Goal: Task Accomplishment & Management: Manage account settings

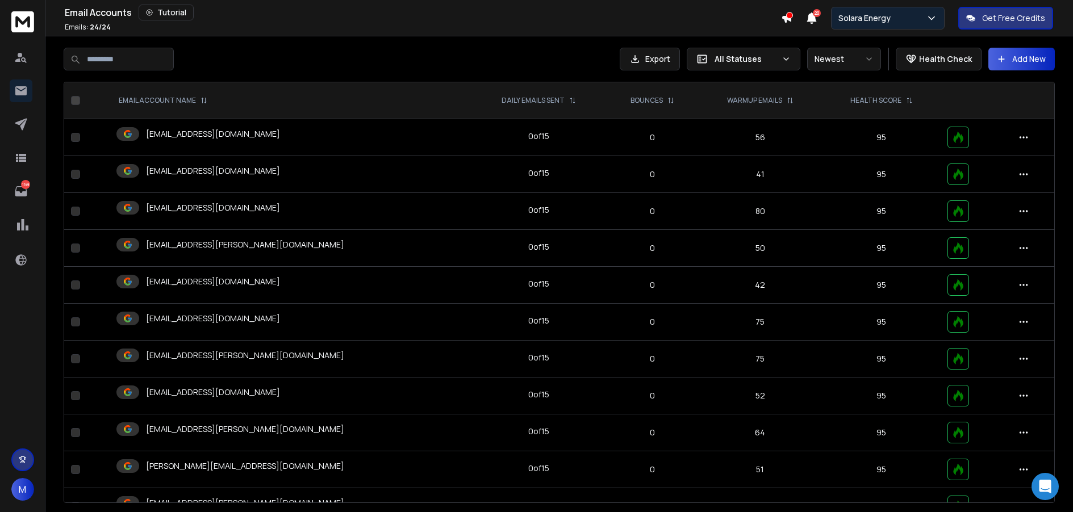
click at [865, 18] on p "Solara Energy" at bounding box center [866, 17] width 57 height 11
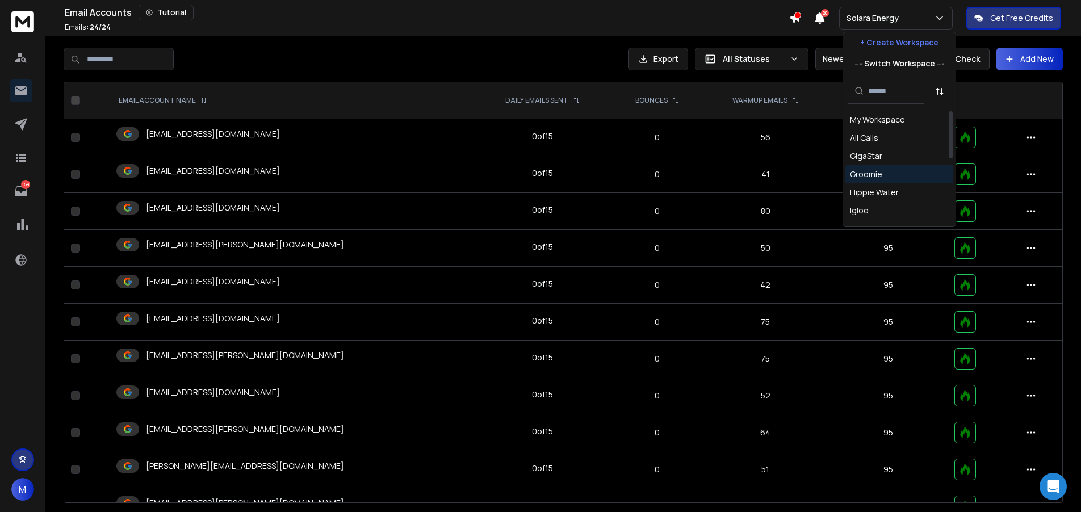
click at [901, 172] on div "Groomie" at bounding box center [900, 174] width 108 height 18
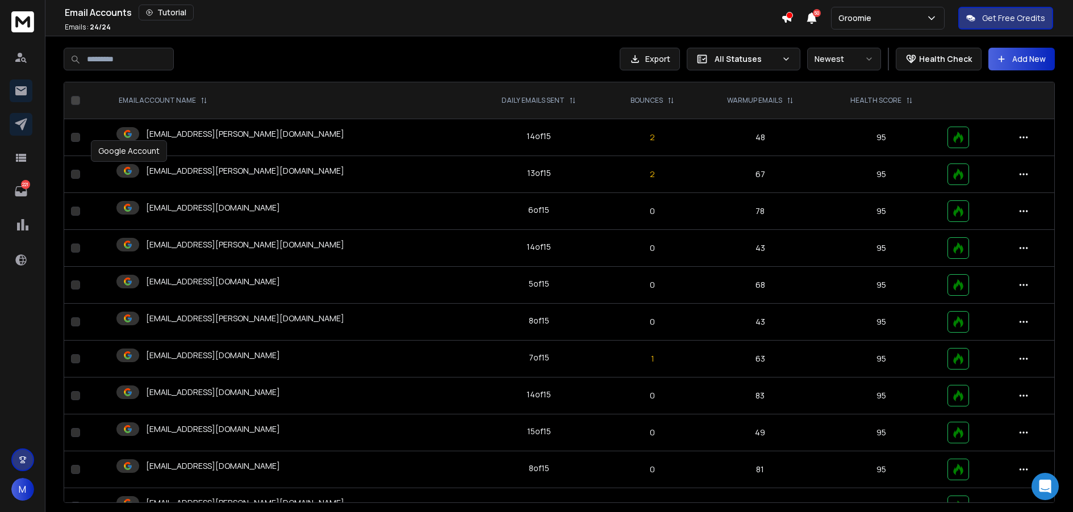
click at [19, 121] on icon at bounding box center [21, 125] width 14 height 14
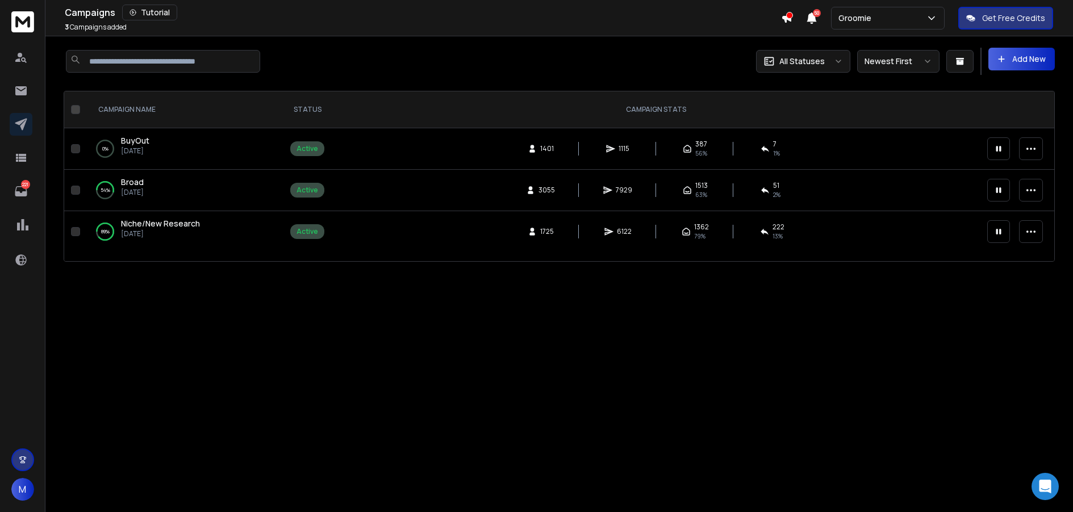
click at [179, 151] on div "0 % BuyOut 13 days ago" at bounding box center [184, 148] width 176 height 27
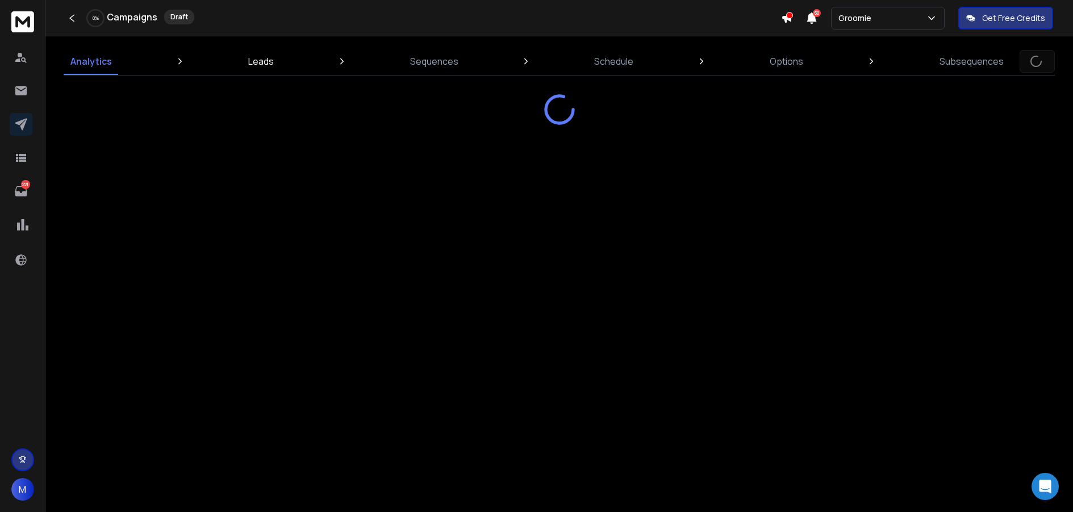
click at [263, 64] on p "Leads" at bounding box center [261, 62] width 26 height 14
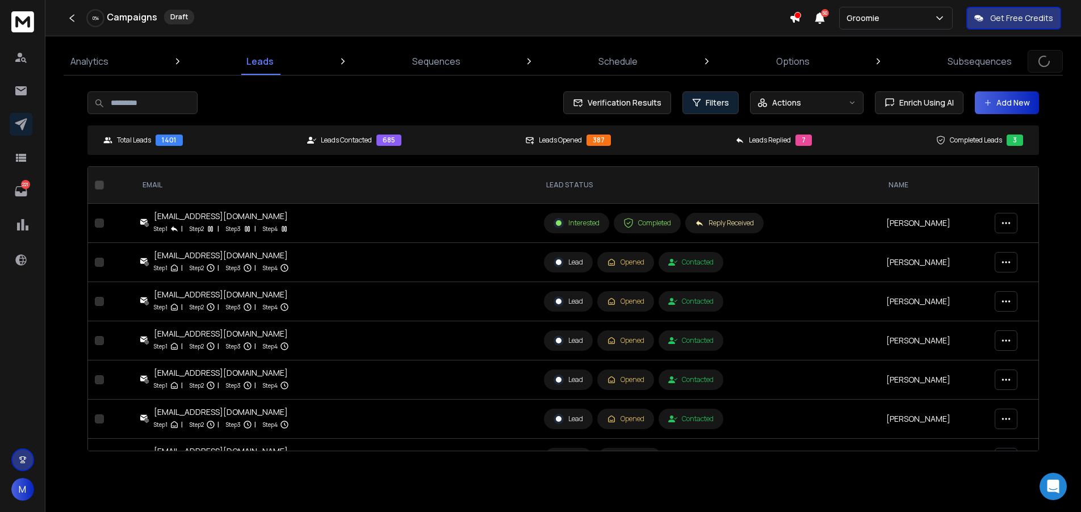
click at [727, 102] on span "Filters" at bounding box center [717, 102] width 23 height 11
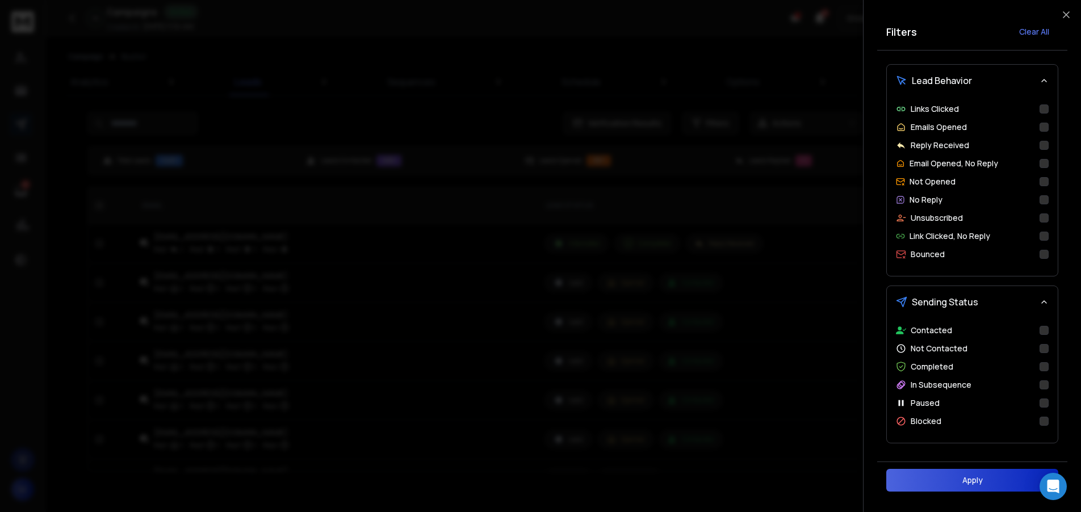
click at [743, 89] on div at bounding box center [540, 256] width 1081 height 512
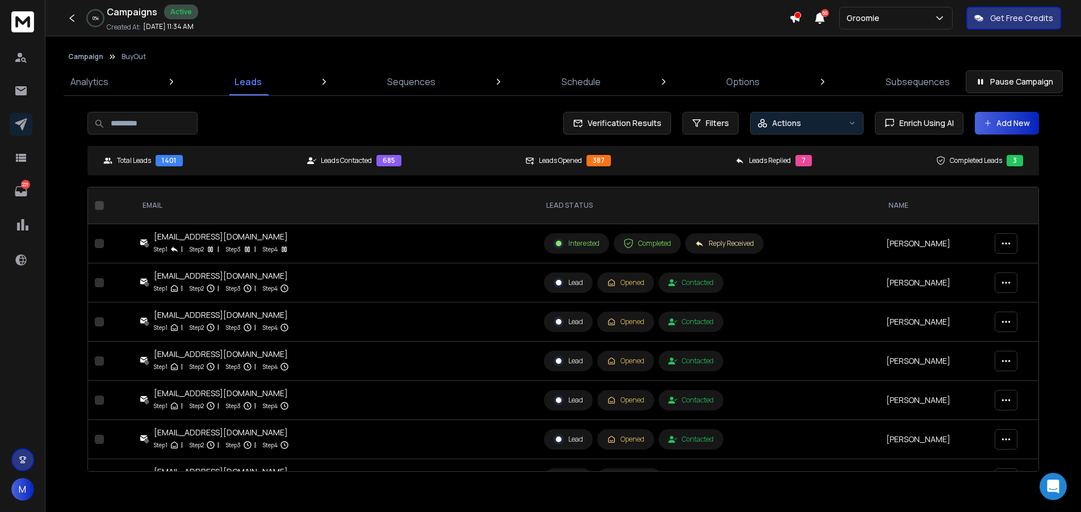
click at [800, 116] on button "Actions" at bounding box center [807, 123] width 114 height 23
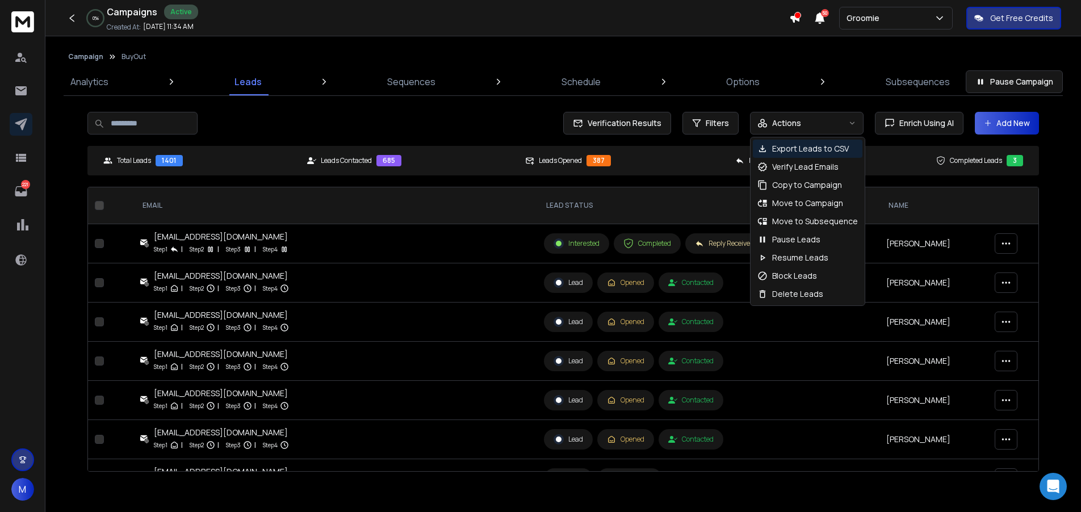
click at [791, 142] on div "Export Leads to CSV" at bounding box center [808, 149] width 110 height 18
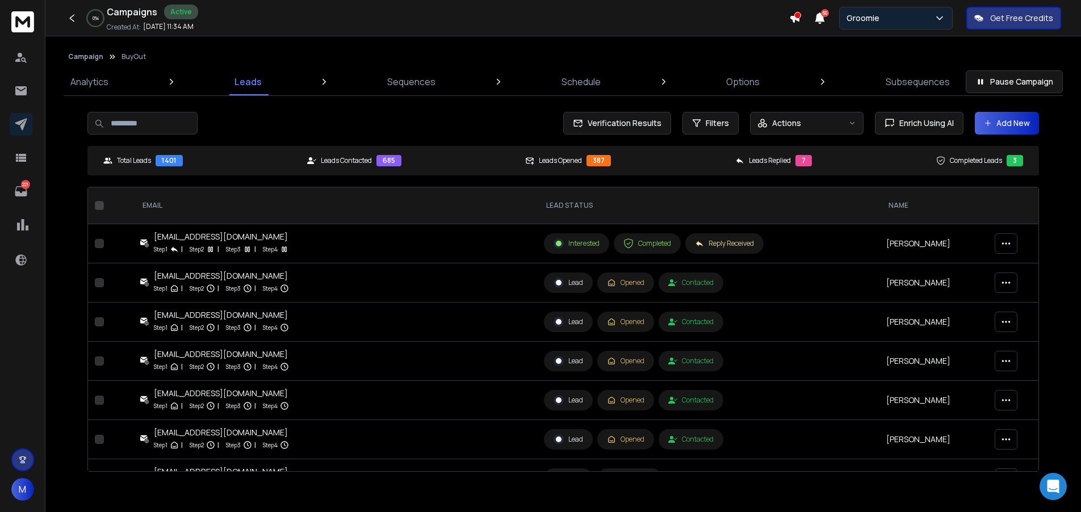
click at [886, 14] on div "Groomie" at bounding box center [896, 17] width 99 height 11
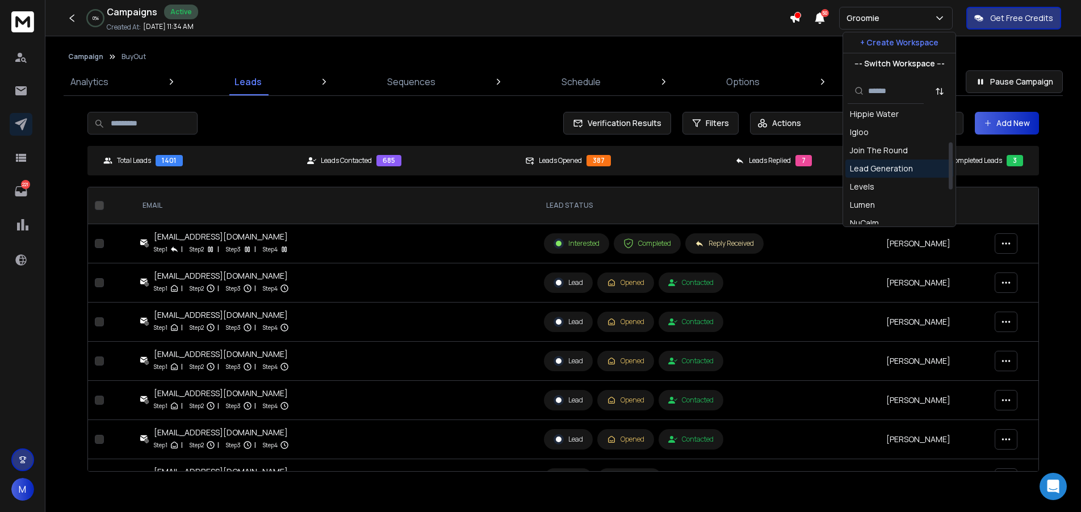
scroll to position [76, 0]
click at [902, 190] on div "Levels" at bounding box center [900, 190] width 108 height 18
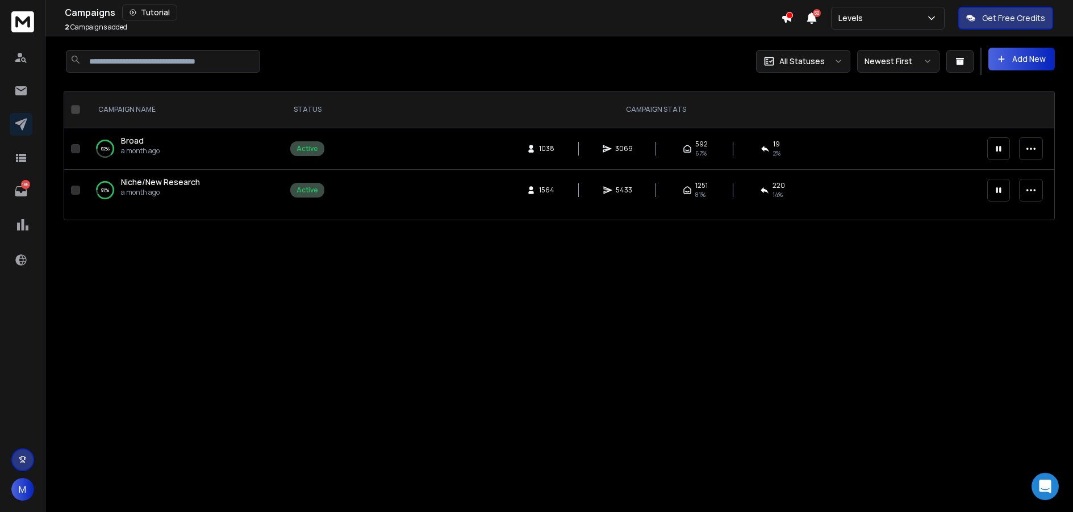
click at [188, 205] on td "91 % Niche/New Research a month ago" at bounding box center [184, 190] width 199 height 41
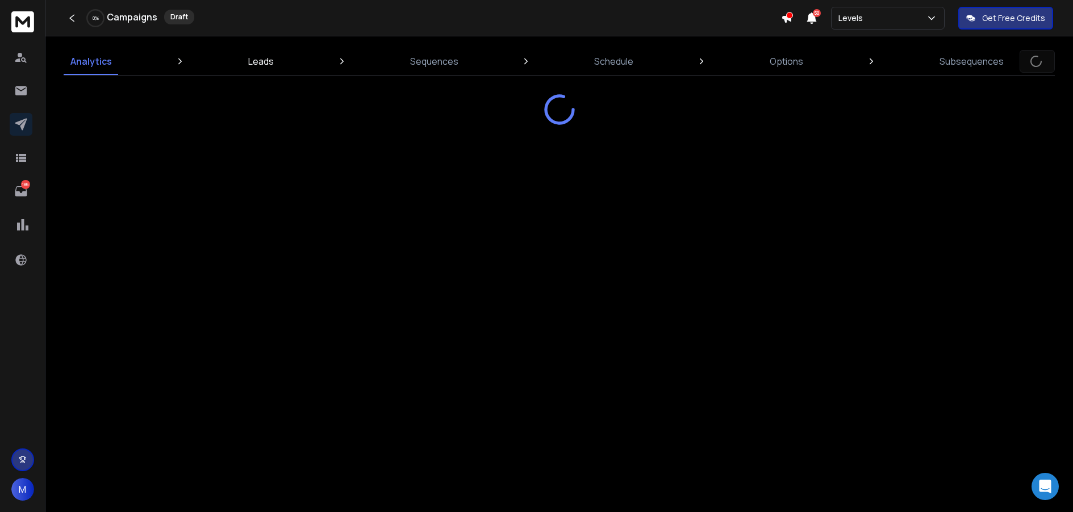
click at [268, 64] on p "Leads" at bounding box center [261, 62] width 26 height 14
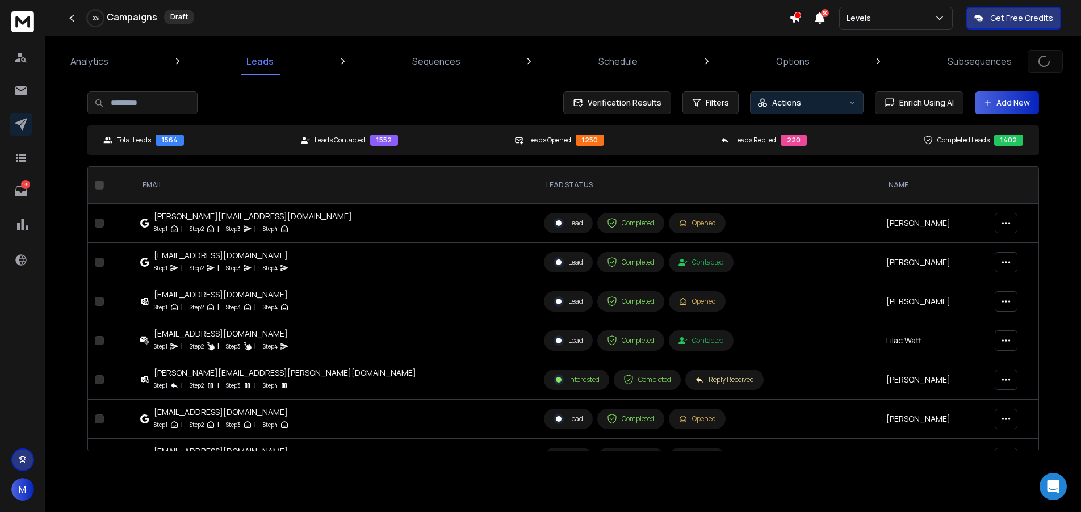
click at [796, 107] on p "Actions" at bounding box center [786, 102] width 29 height 11
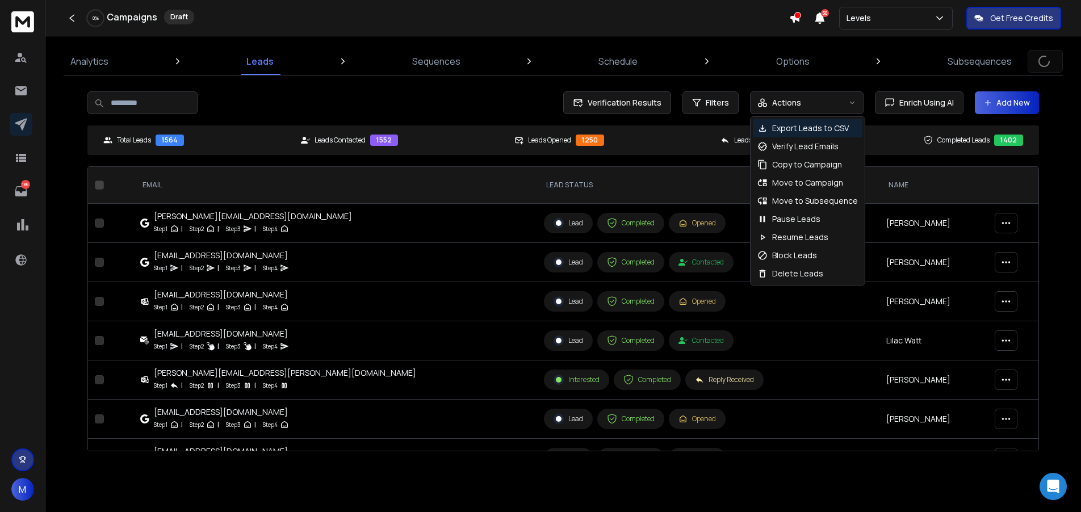
click at [804, 126] on p "Export Leads to CSV" at bounding box center [810, 128] width 77 height 11
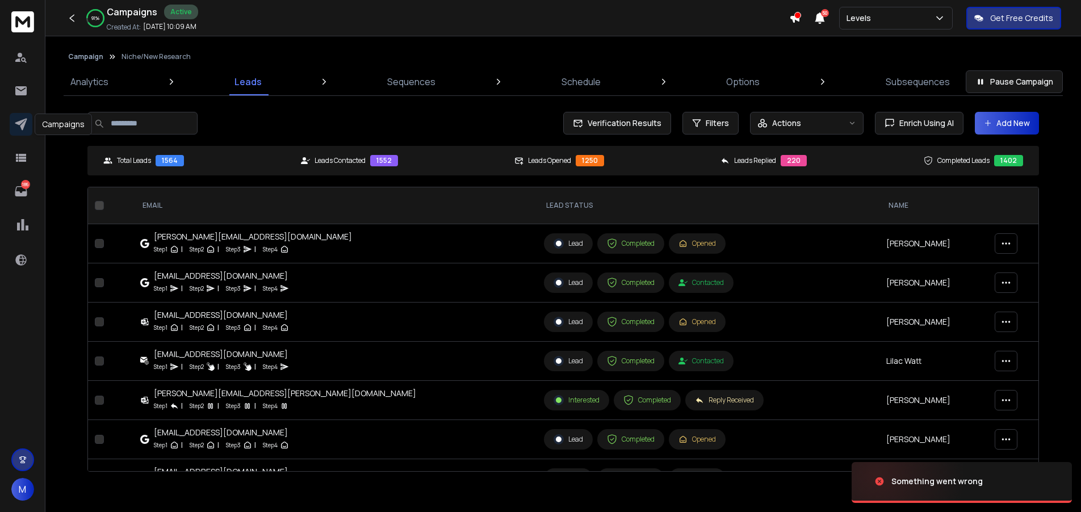
click at [23, 125] on icon at bounding box center [21, 125] width 12 height 12
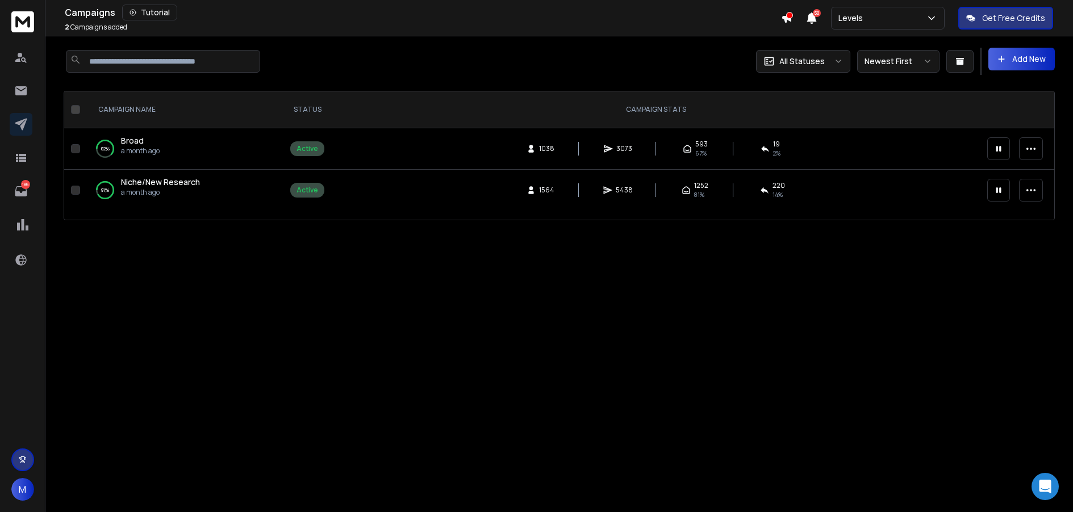
click at [132, 148] on p "a month ago" at bounding box center [140, 151] width 39 height 9
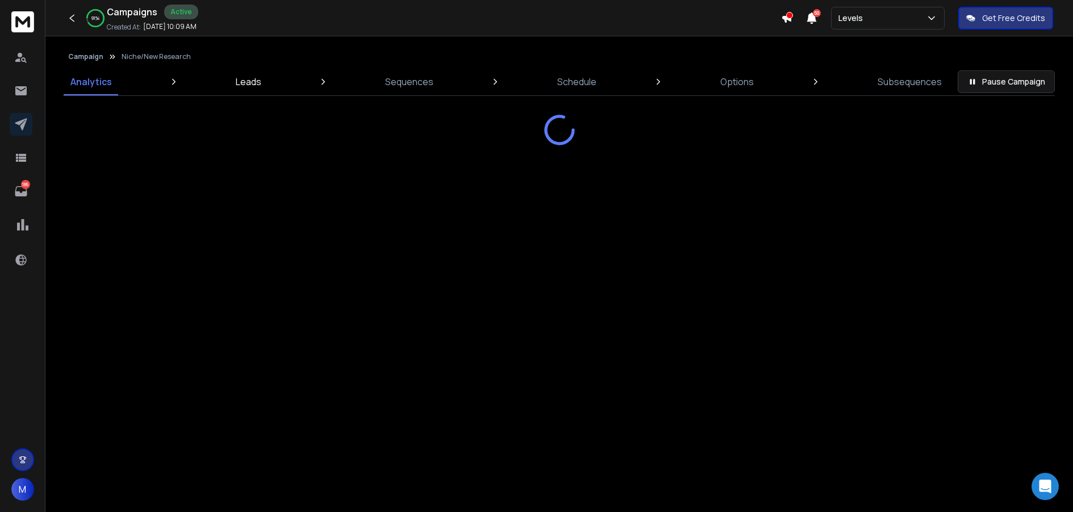
click at [250, 91] on link "Leads" at bounding box center [248, 81] width 39 height 27
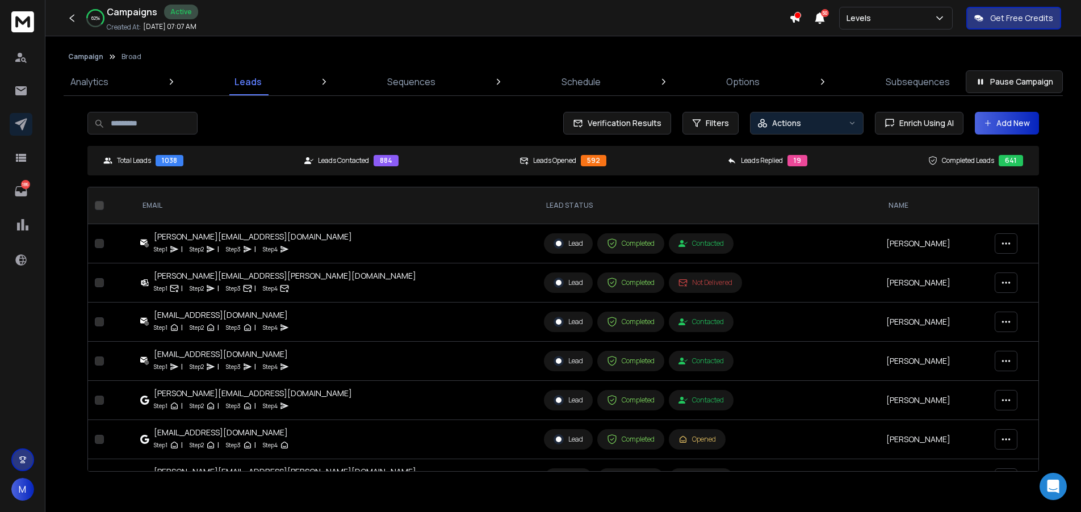
click at [810, 124] on div "Actions" at bounding box center [801, 123] width 86 height 11
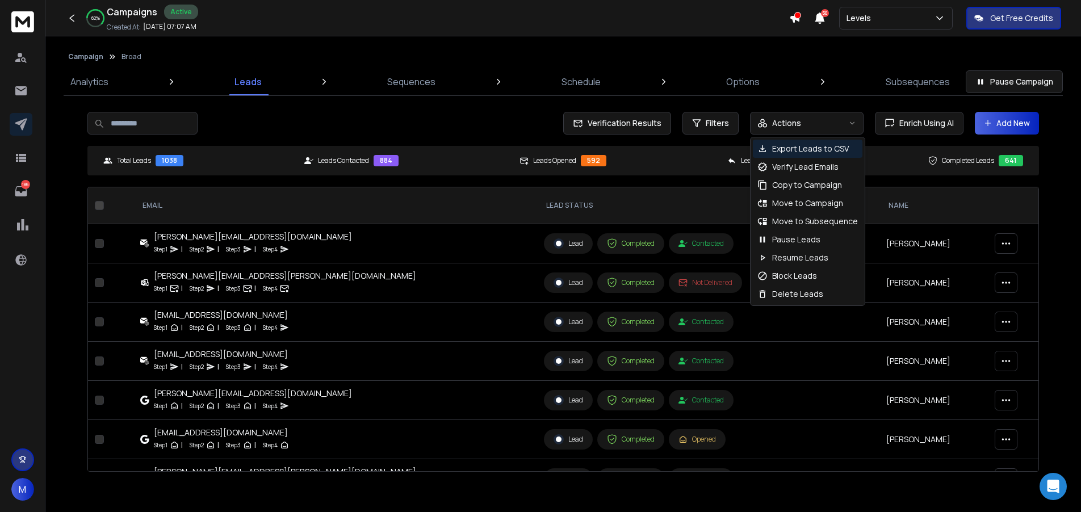
click at [812, 145] on p "Export Leads to CSV" at bounding box center [810, 148] width 77 height 11
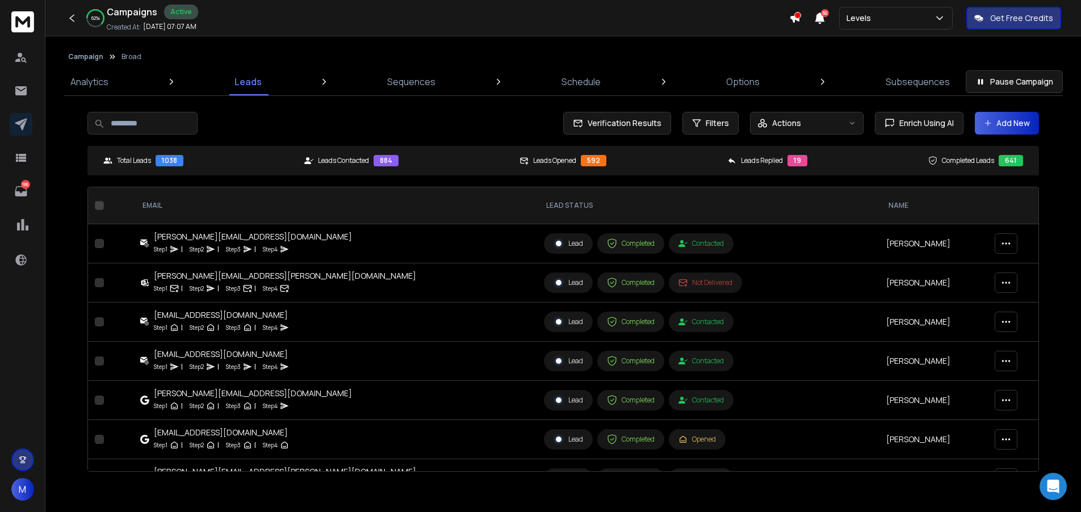
click at [869, 31] on div "62 % Campaigns Active Created At: Sep 08, 2025, 07:07 AM 50 Levels Get Free Cre…" at bounding box center [540, 18] width 1081 height 36
click at [876, 23] on p "Levels" at bounding box center [861, 17] width 29 height 11
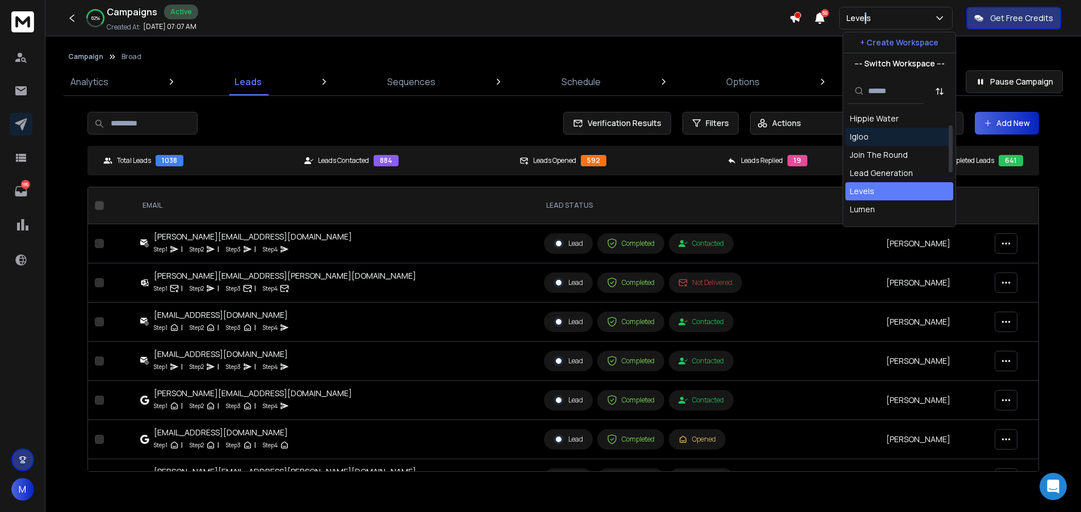
scroll to position [76, 0]
click at [885, 203] on div "Lumen" at bounding box center [900, 208] width 108 height 18
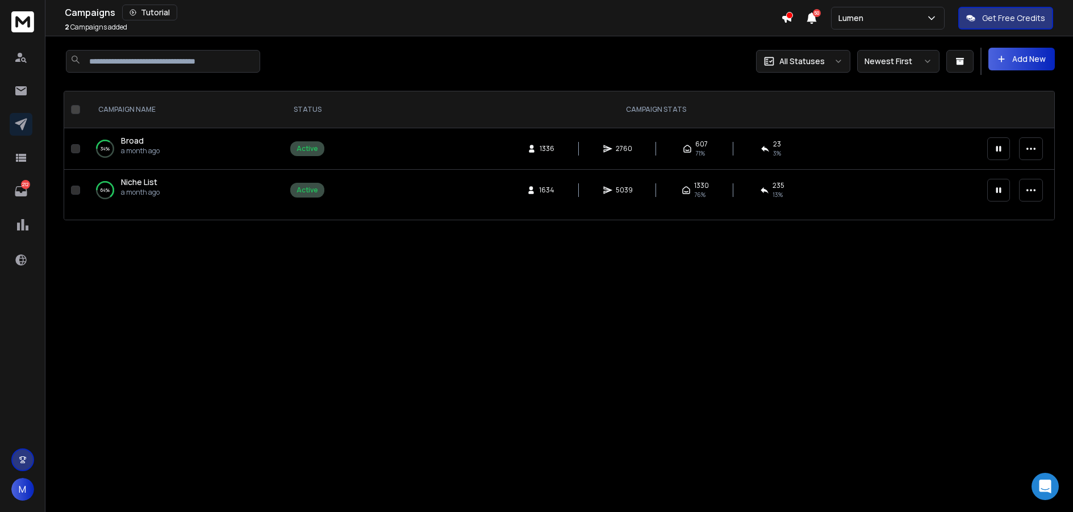
click at [187, 148] on div "34 % Broad a month ago" at bounding box center [184, 148] width 176 height 27
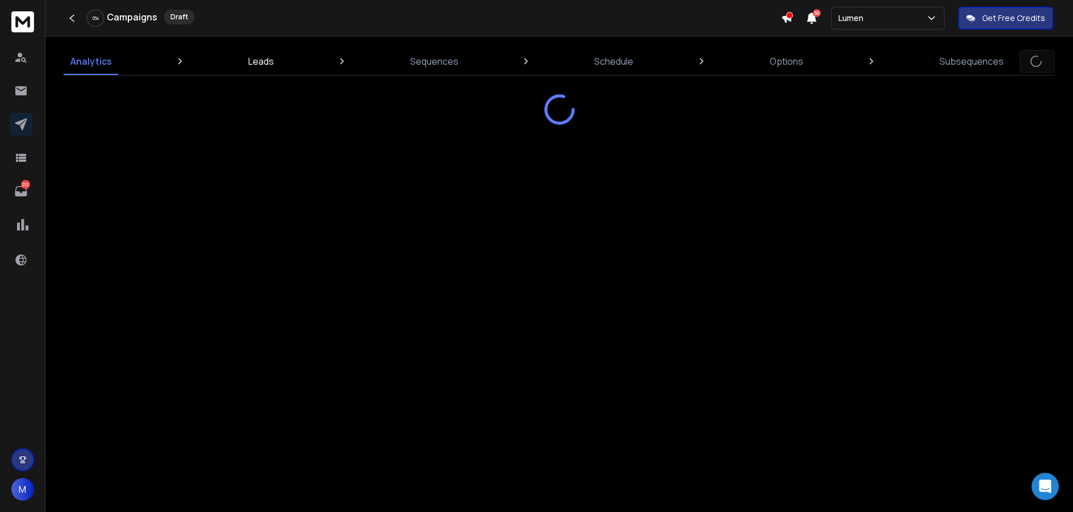
click at [265, 65] on p "Leads" at bounding box center [261, 62] width 26 height 14
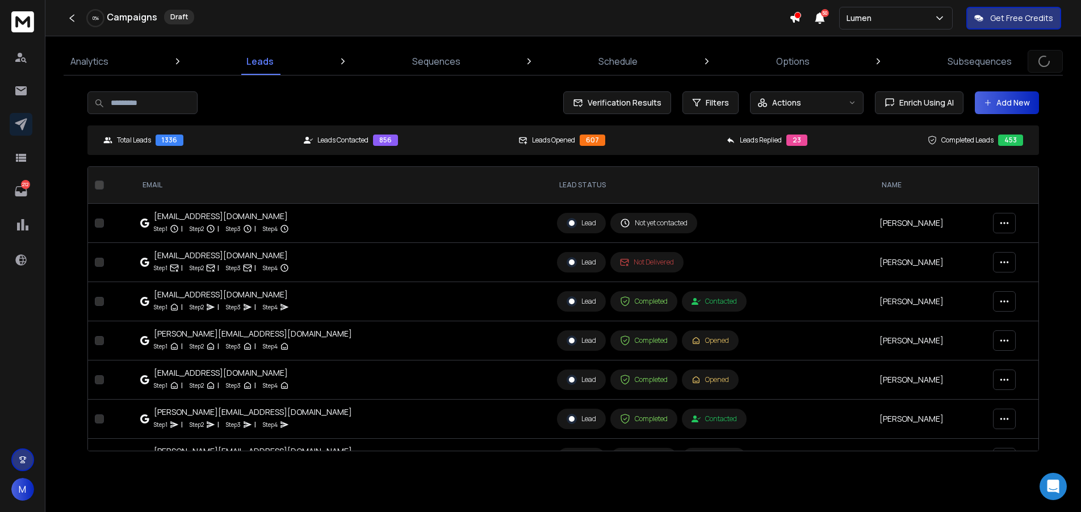
click at [175, 106] on input at bounding box center [142, 102] width 110 height 23
paste input "**********"
type input "**********"
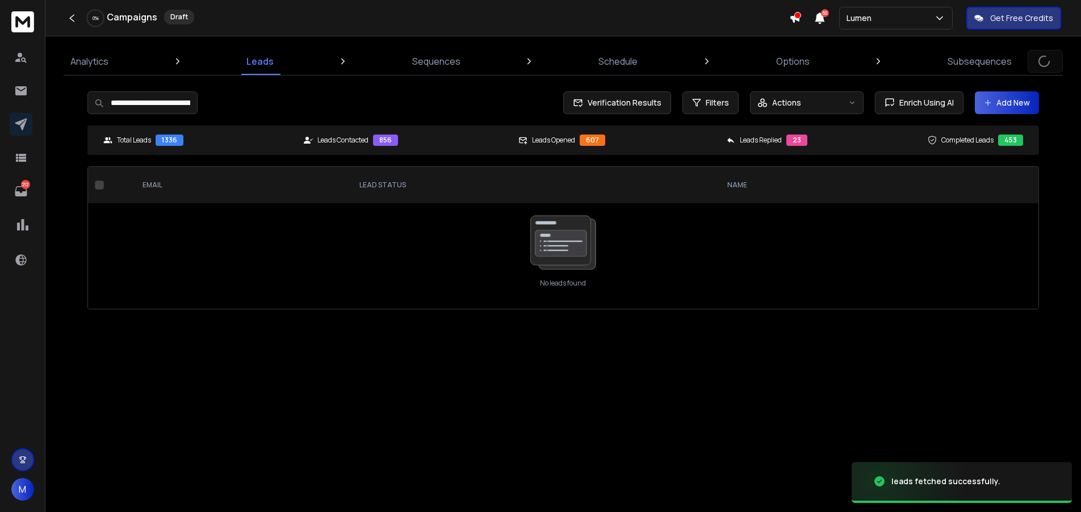
click at [28, 121] on link at bounding box center [21, 124] width 23 height 23
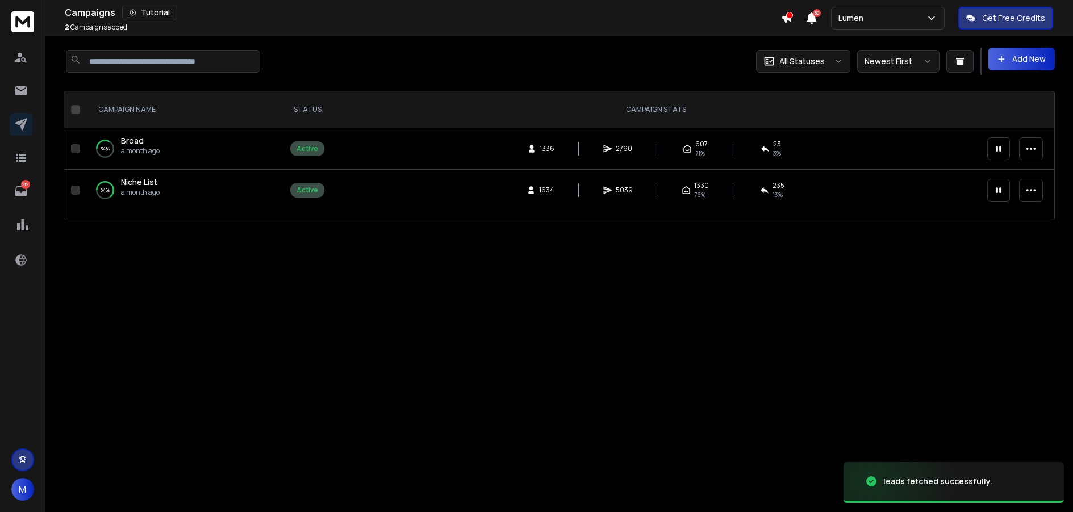
click at [143, 194] on p "a month ago" at bounding box center [140, 192] width 39 height 9
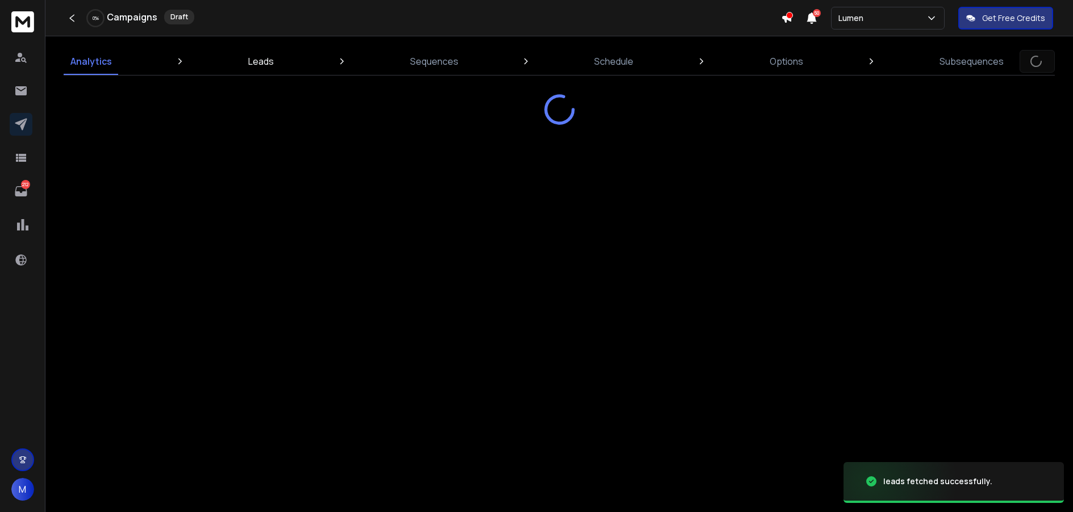
click at [266, 64] on p "Leads" at bounding box center [261, 62] width 26 height 14
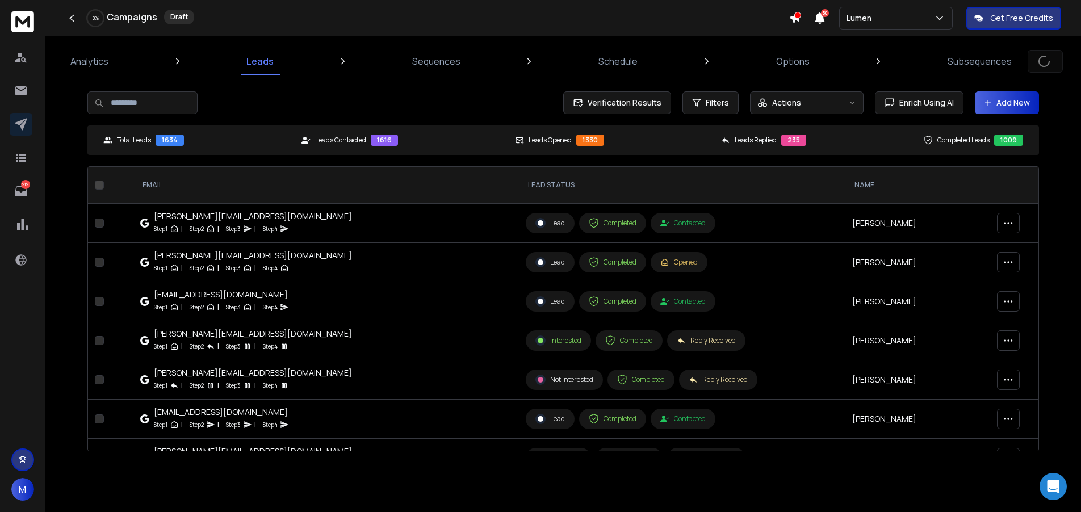
click at [158, 104] on input at bounding box center [142, 102] width 110 height 23
paste input "**********"
type input "**********"
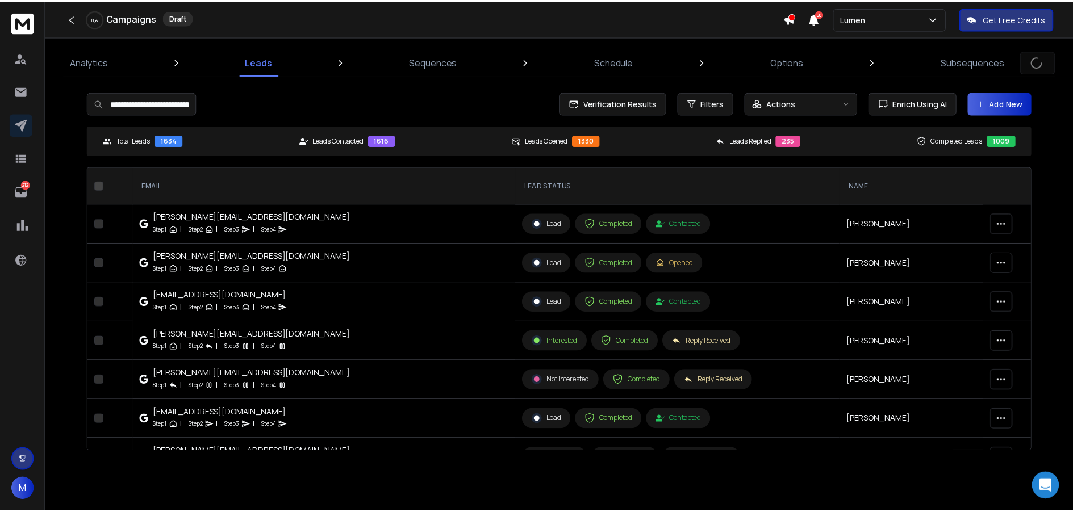
scroll to position [0, 67]
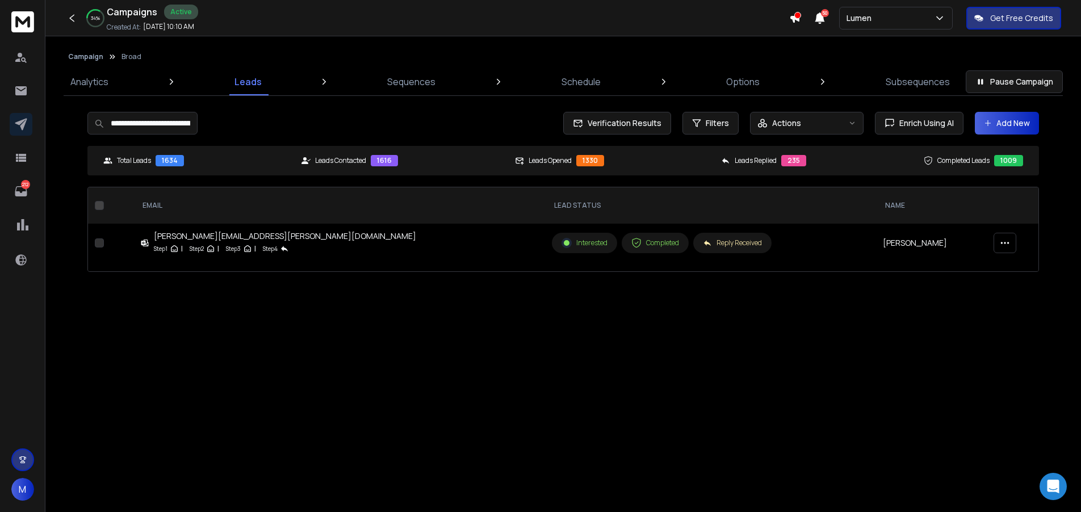
click at [185, 126] on input "**********" at bounding box center [142, 123] width 110 height 23
paste input
type input "**********"
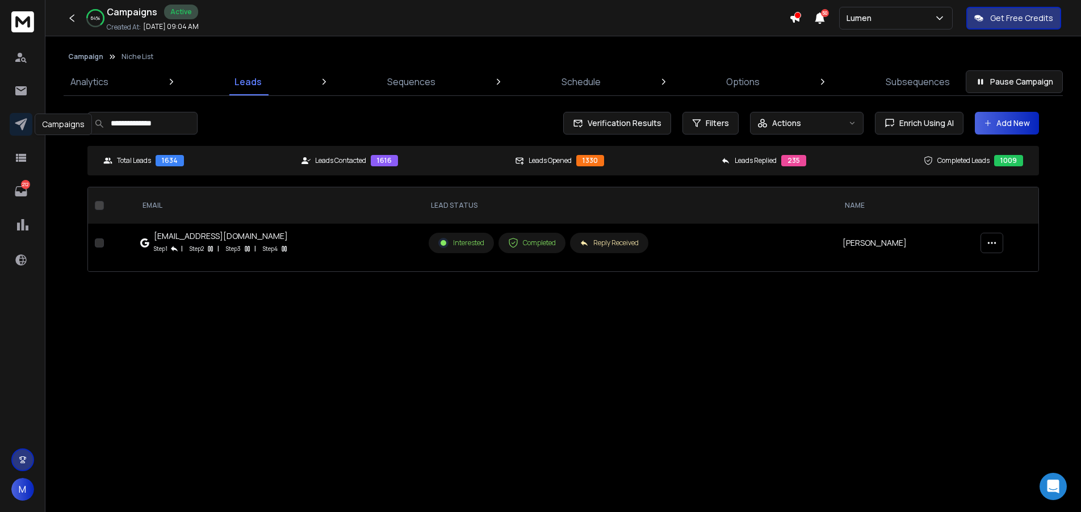
click at [28, 129] on link at bounding box center [21, 124] width 23 height 23
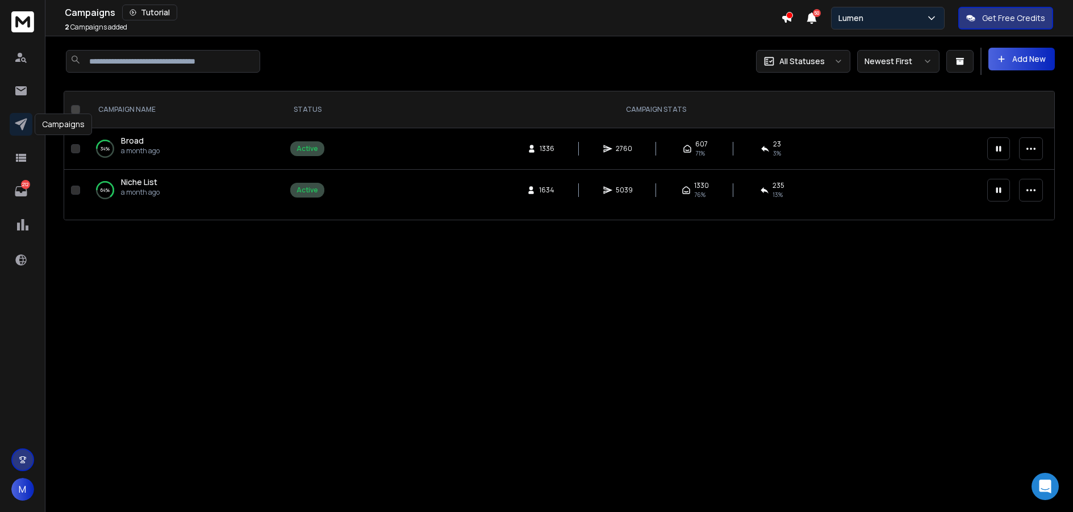
click at [884, 15] on div "Lumen" at bounding box center [887, 17] width 99 height 11
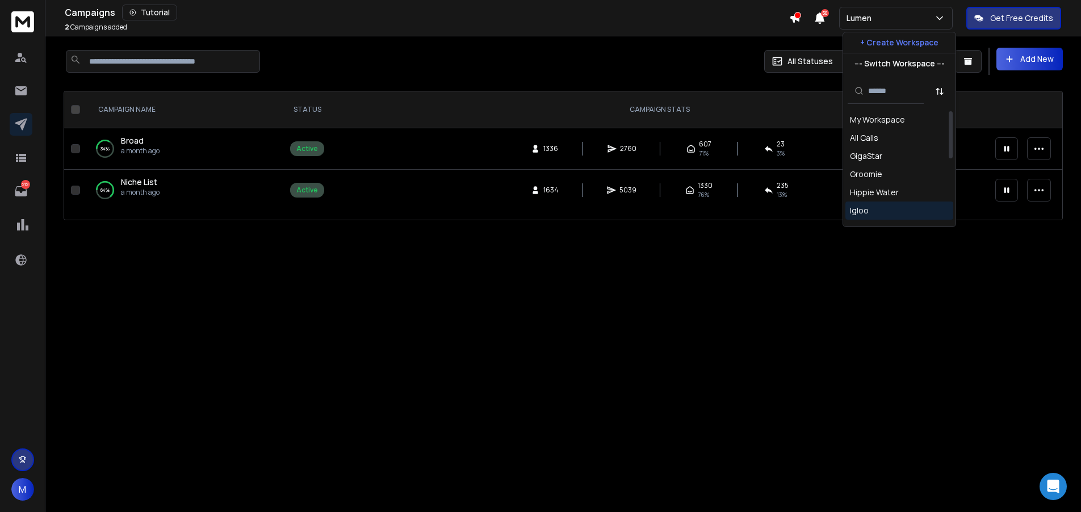
click at [888, 214] on div "Igloo" at bounding box center [900, 211] width 108 height 18
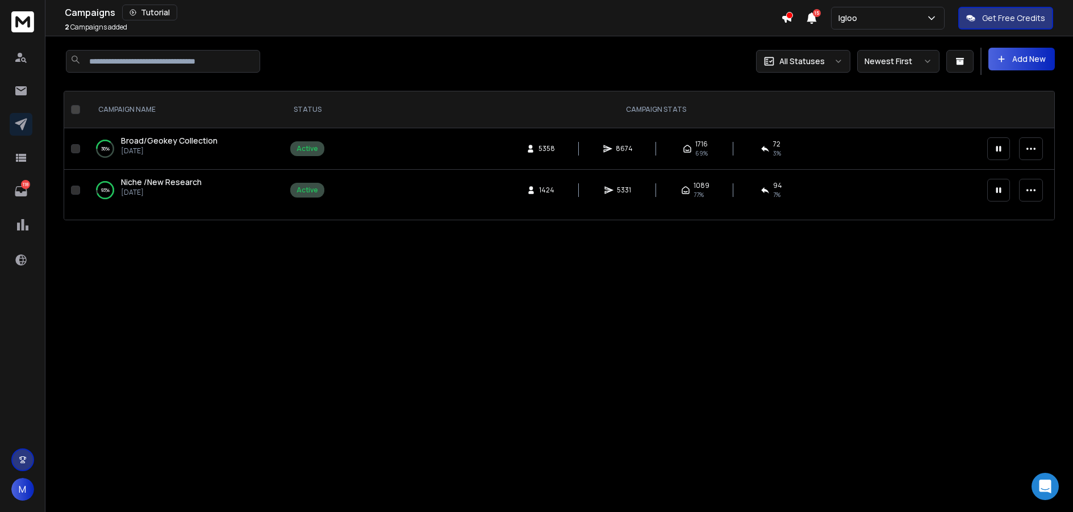
click at [140, 179] on span "Niche /New Research" at bounding box center [161, 182] width 81 height 11
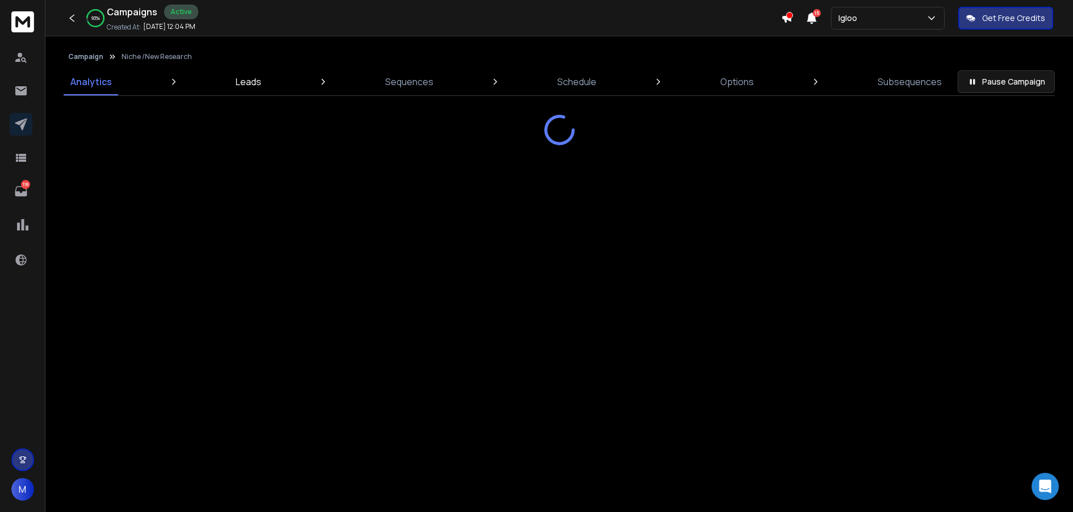
click at [254, 82] on p "Leads" at bounding box center [249, 82] width 26 height 14
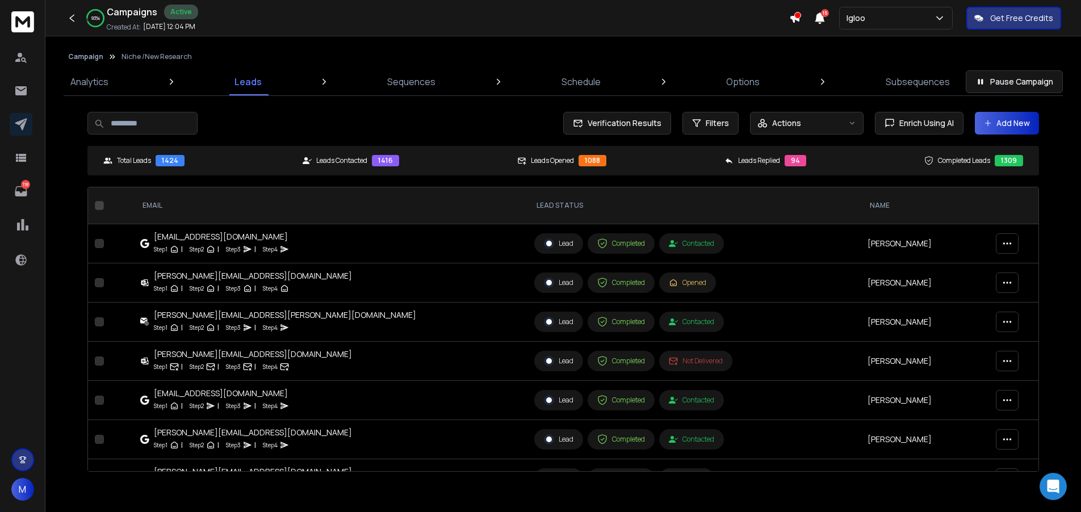
drag, startPoint x: 988, startPoint y: 118, endPoint x: 990, endPoint y: 95, distance: 22.3
click at [988, 118] on button "Add New" at bounding box center [1007, 123] width 64 height 23
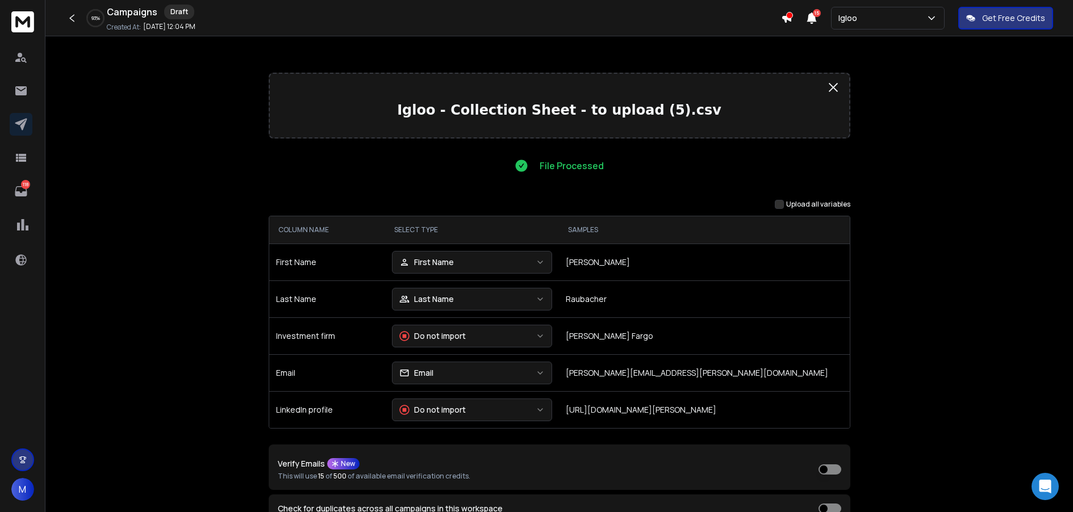
click at [785, 40] on div "Igloo - Collection Sheet - to upload (5).csv File Processed Upload all variable…" at bounding box center [536, 300] width 1073 height 600
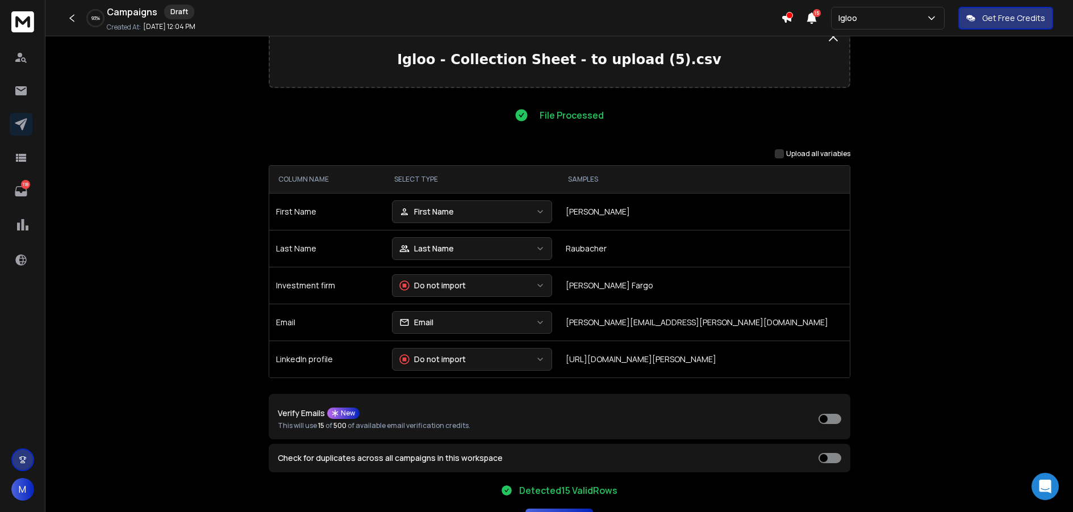
scroll to position [88, 0]
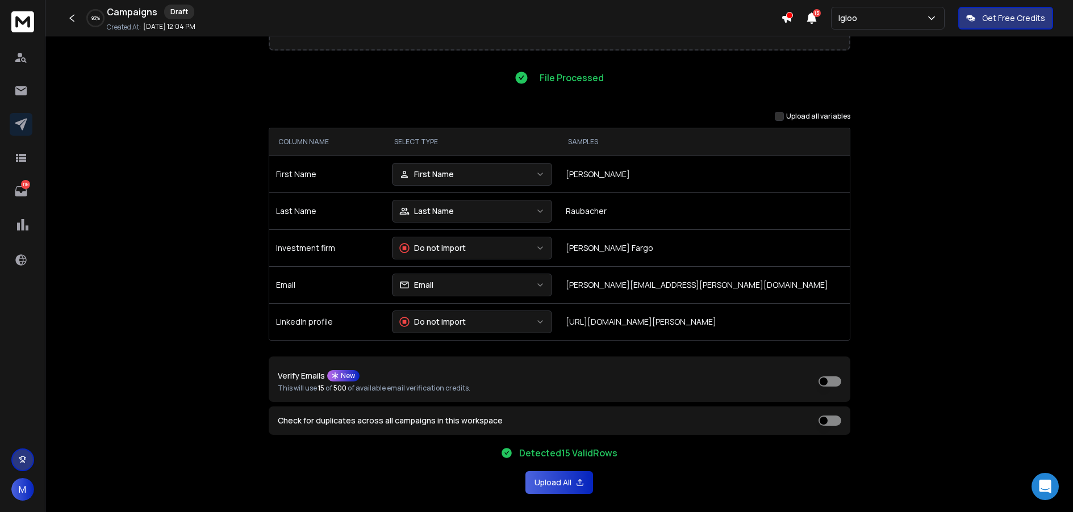
click at [554, 484] on button "Upload All" at bounding box center [559, 482] width 68 height 23
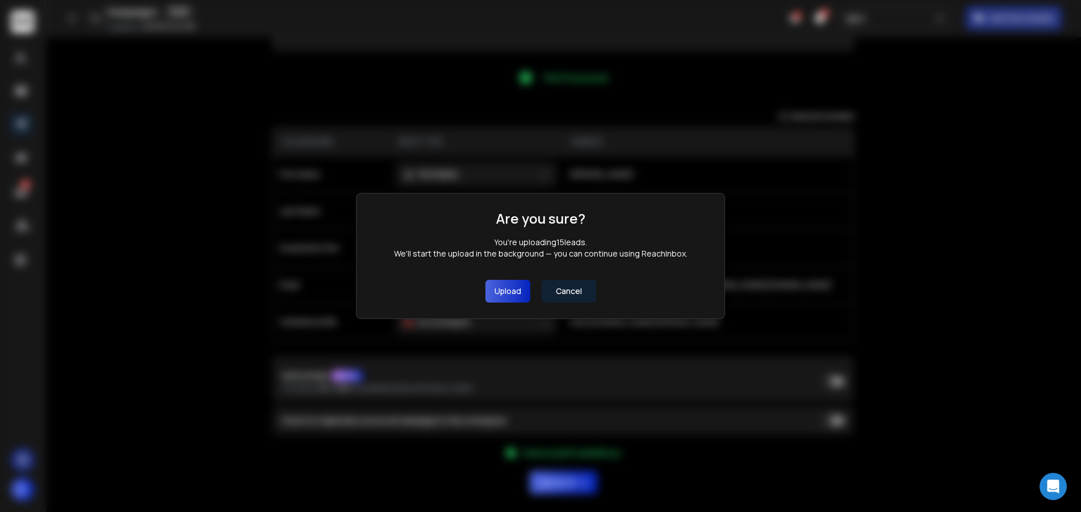
click at [512, 294] on button "Upload" at bounding box center [508, 291] width 45 height 23
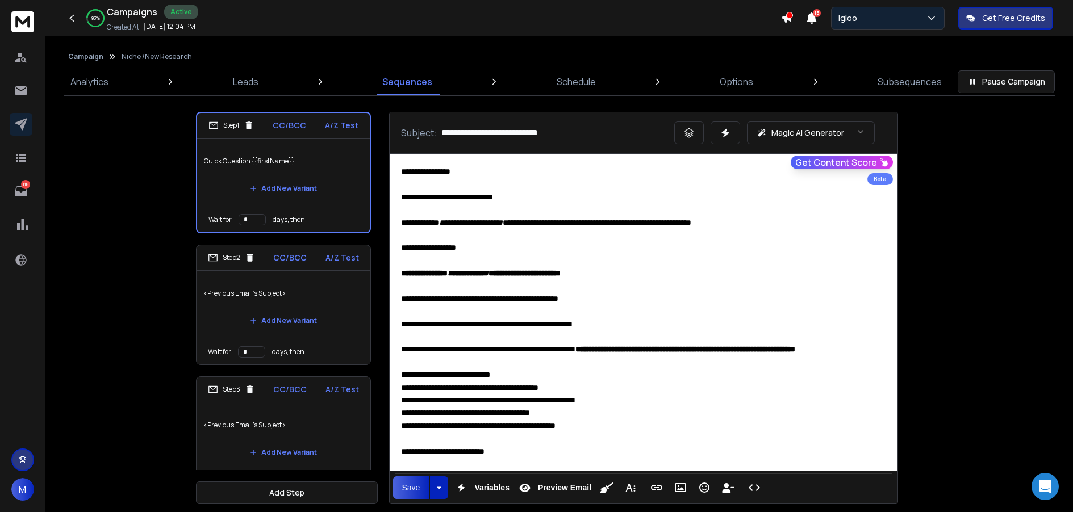
click at [899, 16] on div "Igloo" at bounding box center [887, 17] width 99 height 11
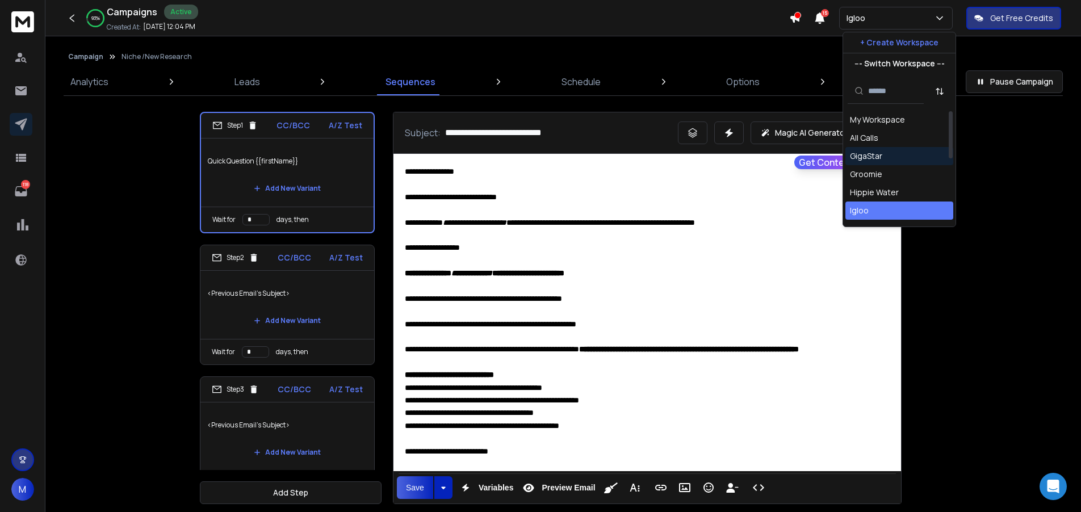
click at [899, 161] on div "GigaStar" at bounding box center [900, 156] width 108 height 18
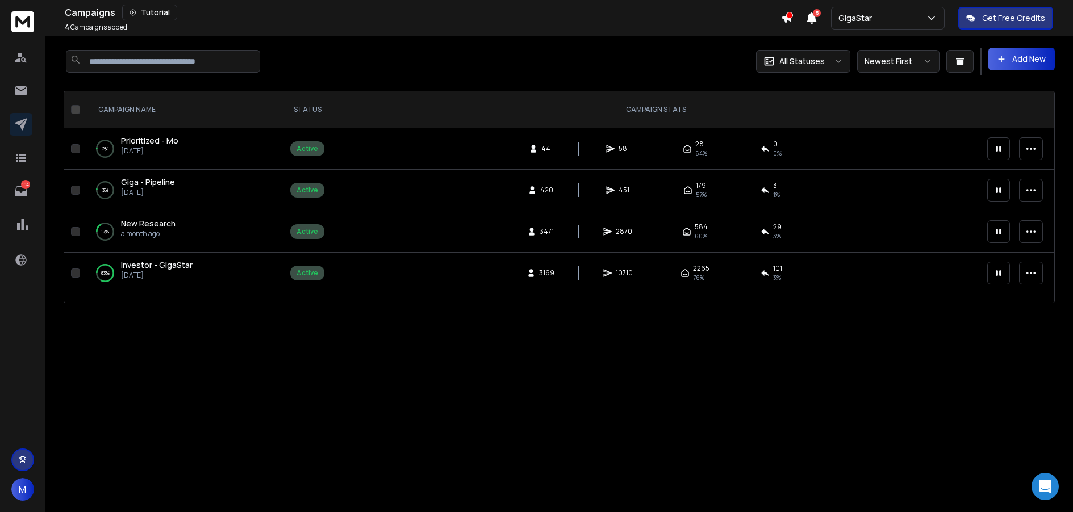
click at [179, 153] on div "2 % Prioritized - Mo [DATE]" at bounding box center [184, 148] width 176 height 27
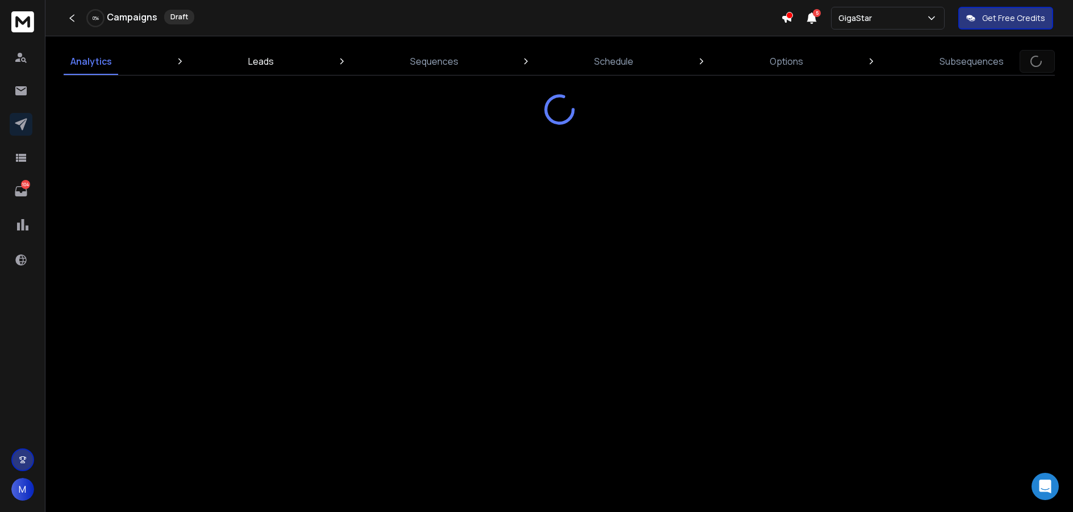
click at [254, 64] on p "Leads" at bounding box center [261, 62] width 26 height 14
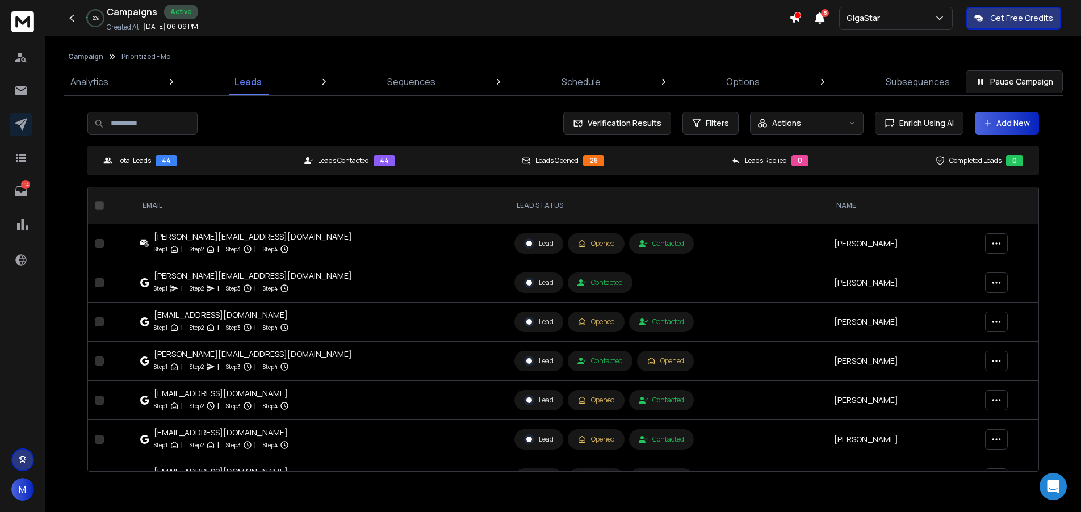
click at [990, 125] on icon at bounding box center [988, 123] width 8 height 8
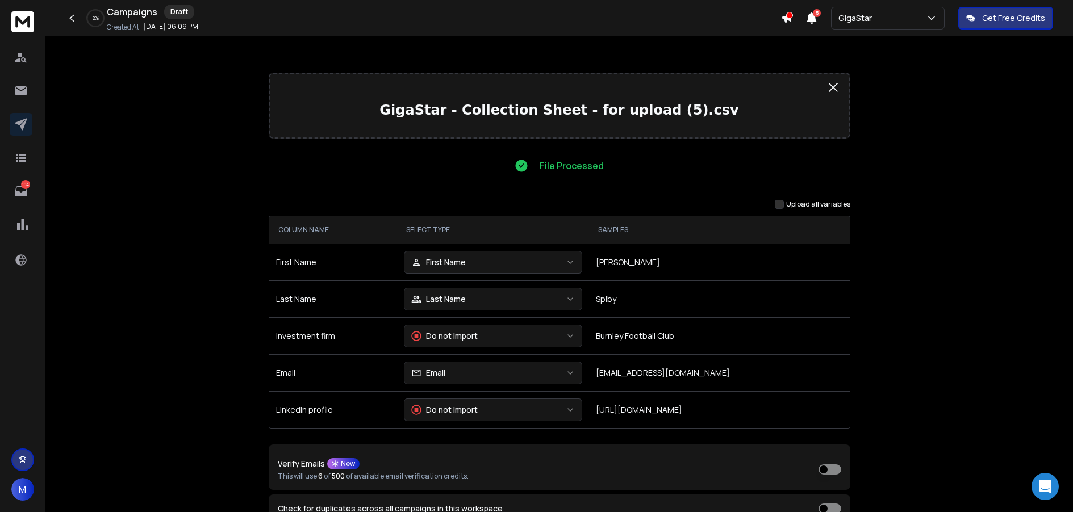
click at [263, 189] on div "GigaStar - Collection Sheet - for upload (5).csv File Processed Upload all vari…" at bounding box center [536, 300] width 1073 height 600
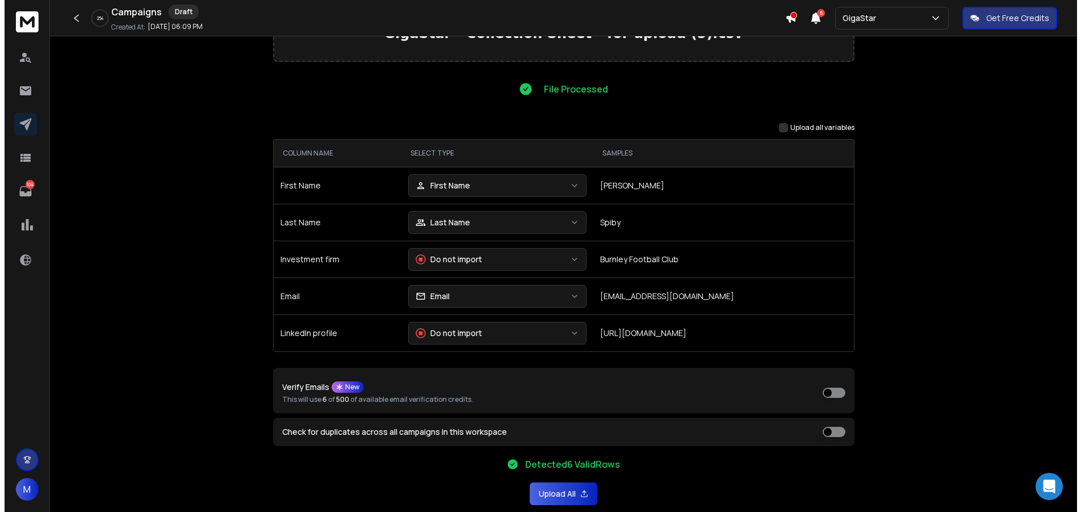
scroll to position [88, 0]
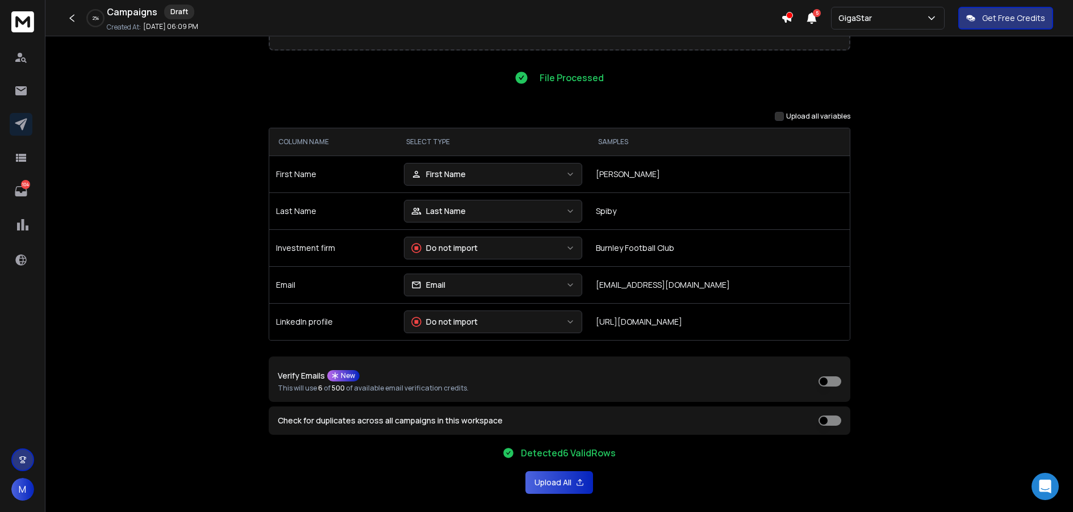
click at [563, 485] on button "Upload All" at bounding box center [559, 482] width 68 height 23
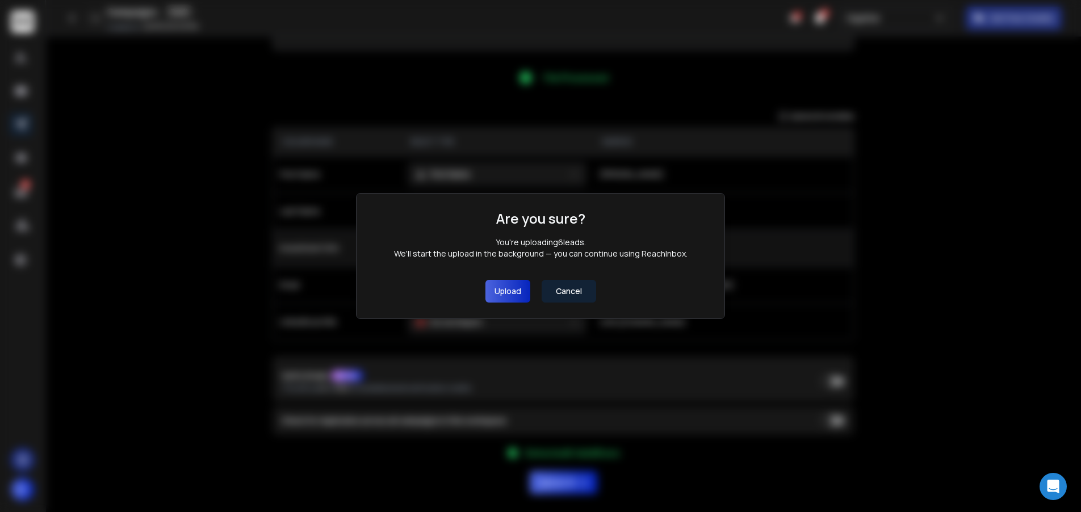
drag, startPoint x: 555, startPoint y: 286, endPoint x: 593, endPoint y: 257, distance: 48.3
click at [556, 286] on button "Cancel" at bounding box center [569, 291] width 55 height 23
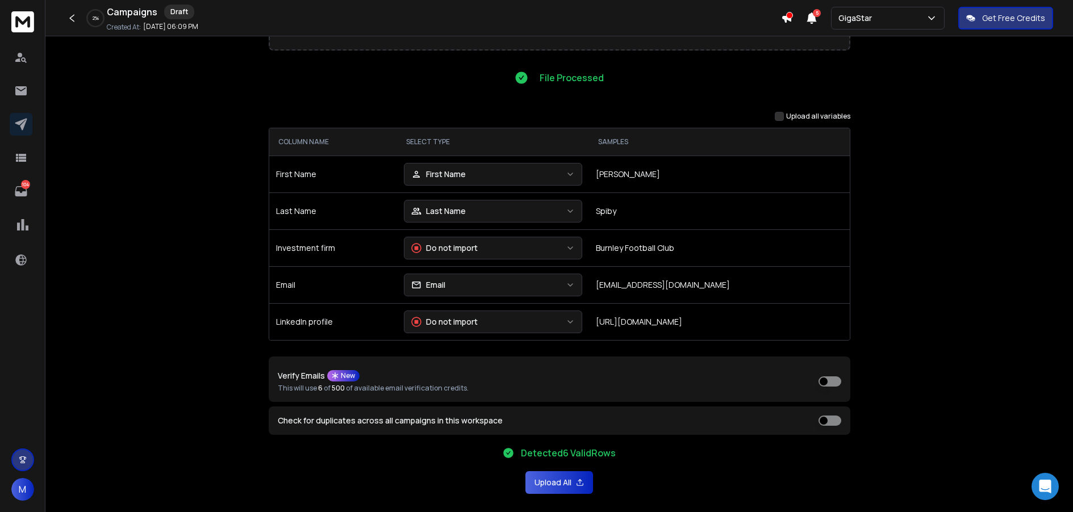
click at [538, 482] on button "Upload All" at bounding box center [559, 482] width 68 height 23
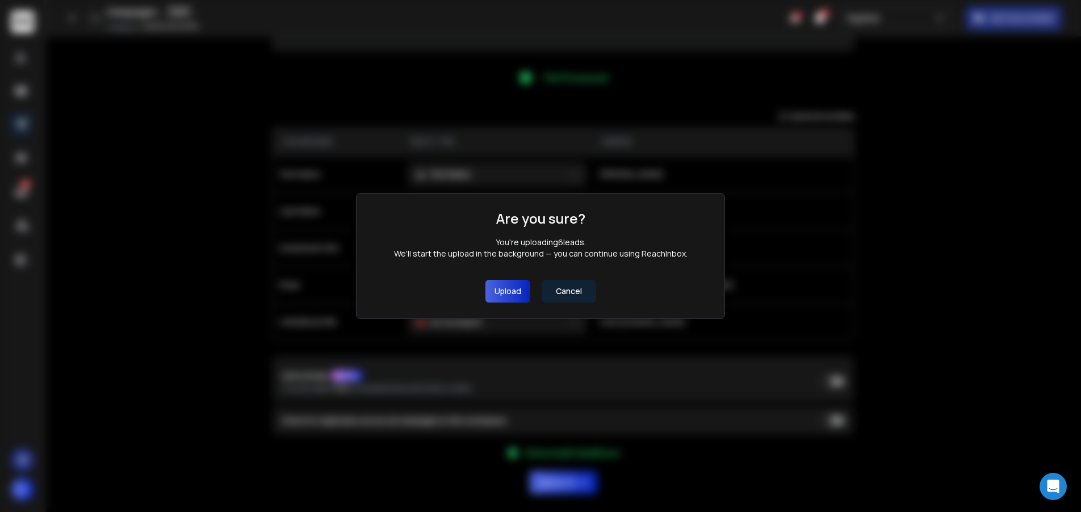
click at [500, 288] on button "Upload" at bounding box center [508, 291] width 45 height 23
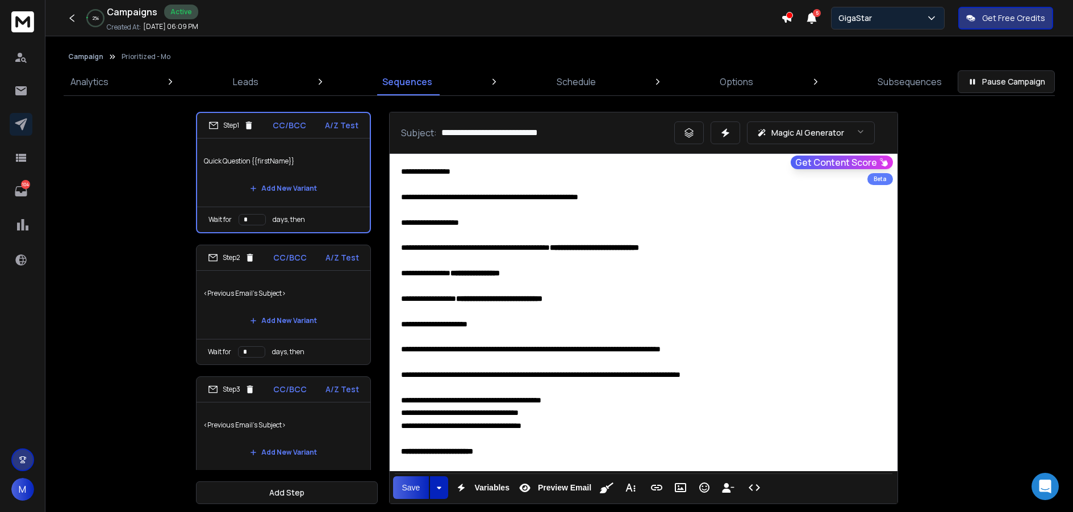
click at [902, 10] on button "GigaStar" at bounding box center [888, 18] width 114 height 23
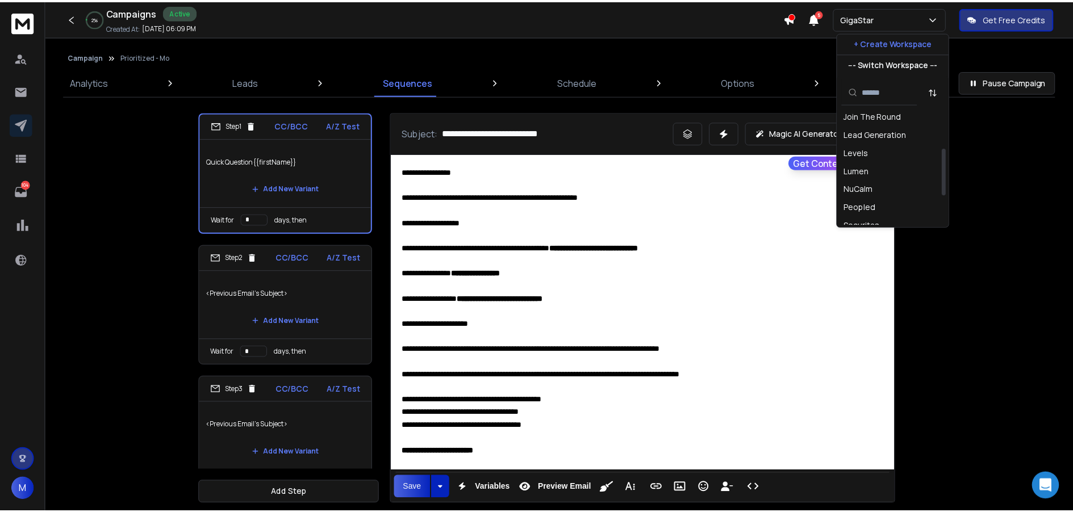
scroll to position [152, 0]
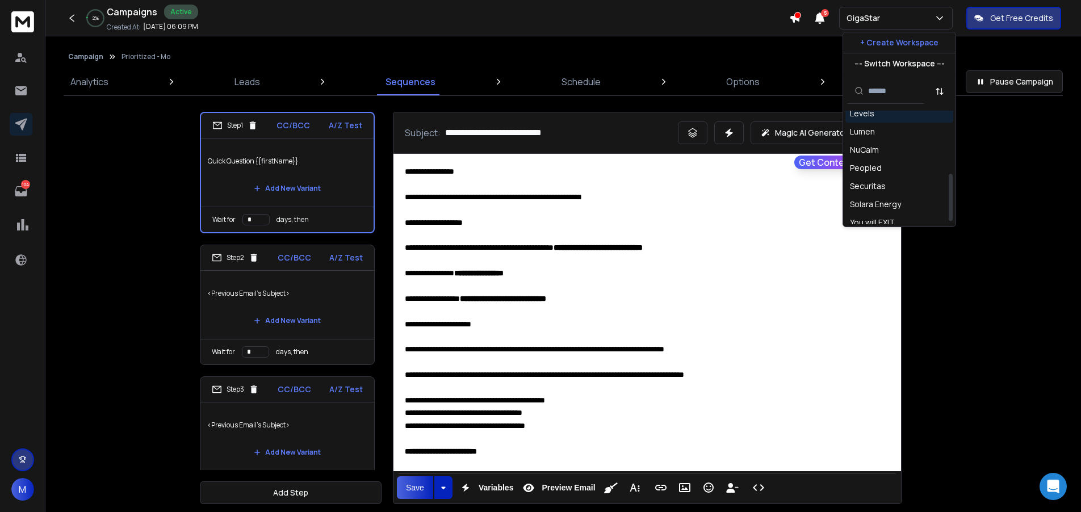
drag, startPoint x: 883, startPoint y: 118, endPoint x: 624, endPoint y: 64, distance: 264.4
click at [883, 117] on div "Levels" at bounding box center [900, 113] width 108 height 18
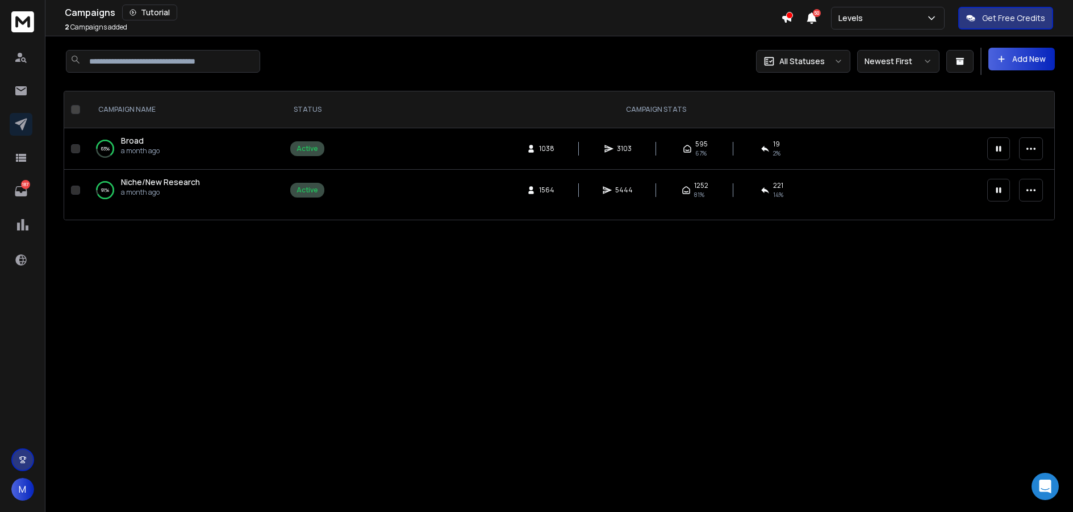
click at [143, 199] on div "Niche/New Research a month ago" at bounding box center [160, 190] width 79 height 27
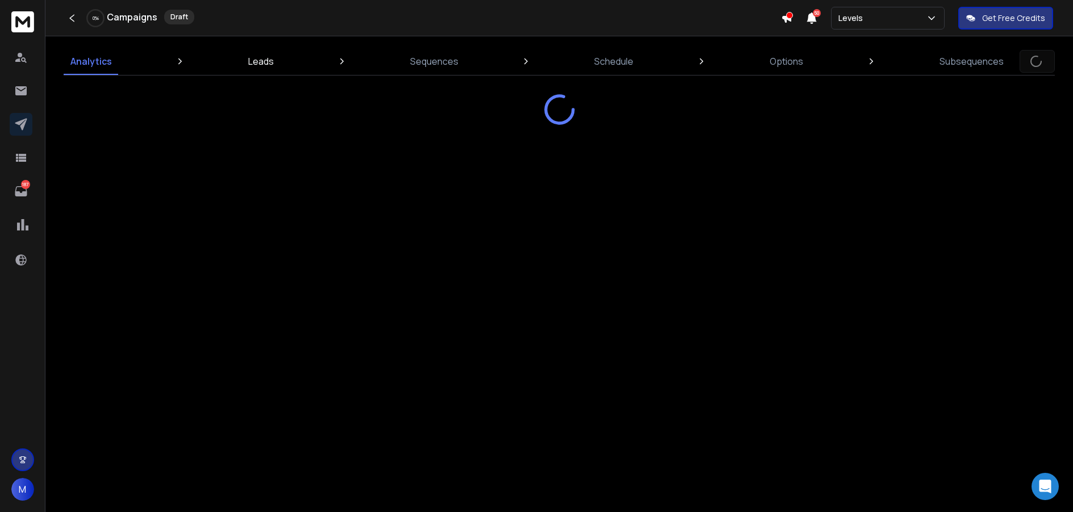
click at [267, 67] on p "Leads" at bounding box center [261, 62] width 26 height 14
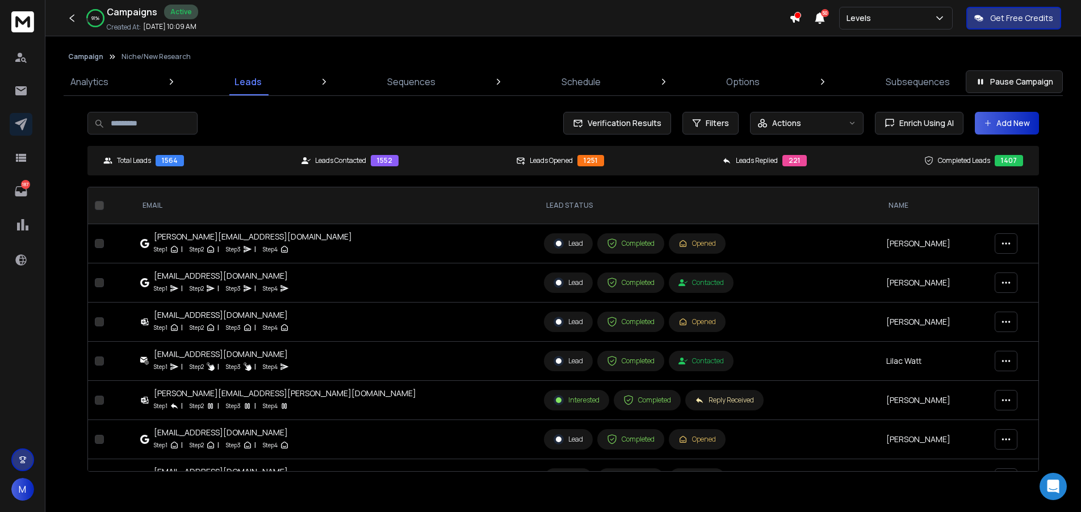
click at [1000, 122] on button "Add New" at bounding box center [1007, 123] width 64 height 23
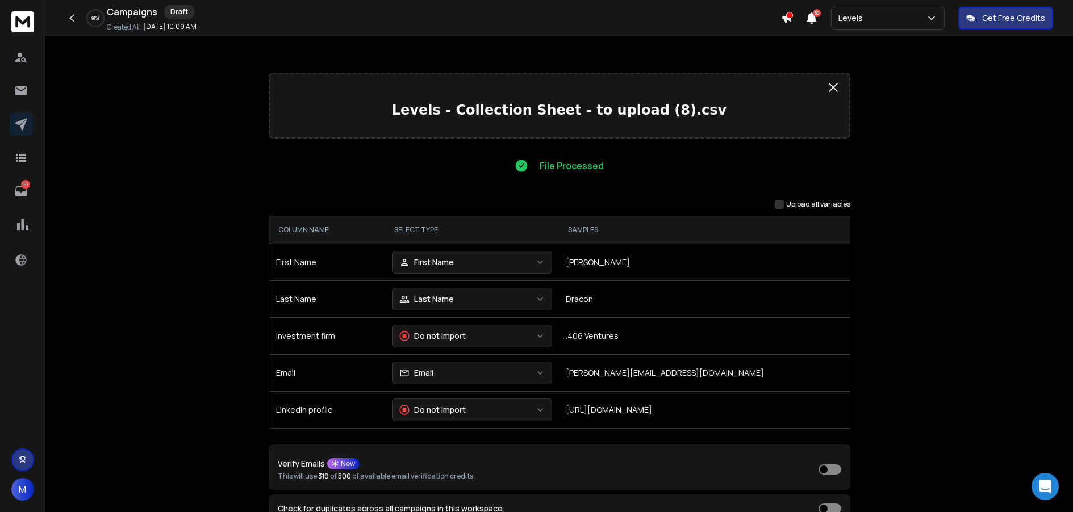
click at [352, 179] on div "Levels - Collection Sheet - to upload (8).csv File Processed Upload all variabl…" at bounding box center [560, 337] width 582 height 528
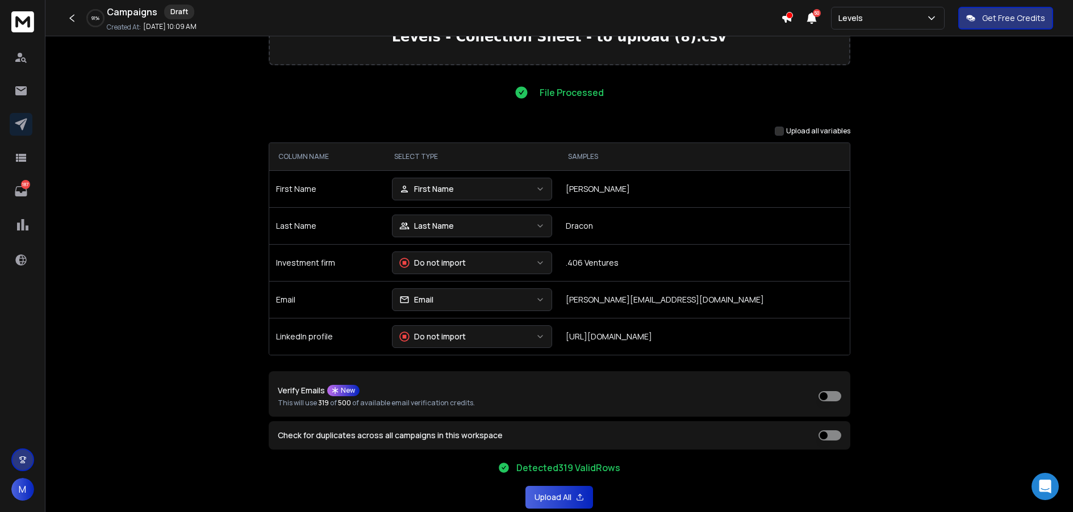
scroll to position [88, 0]
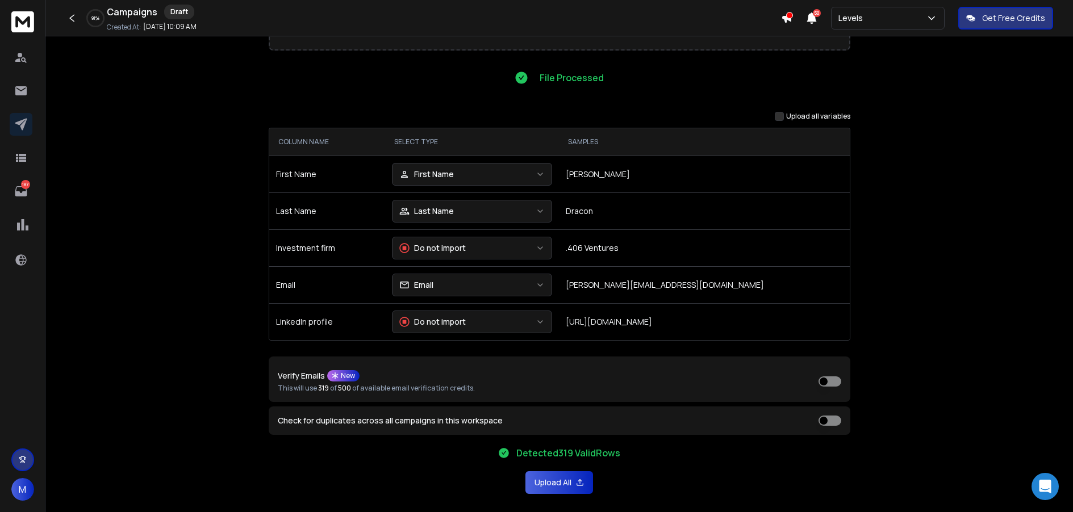
click at [553, 480] on button "Upload All" at bounding box center [559, 482] width 68 height 23
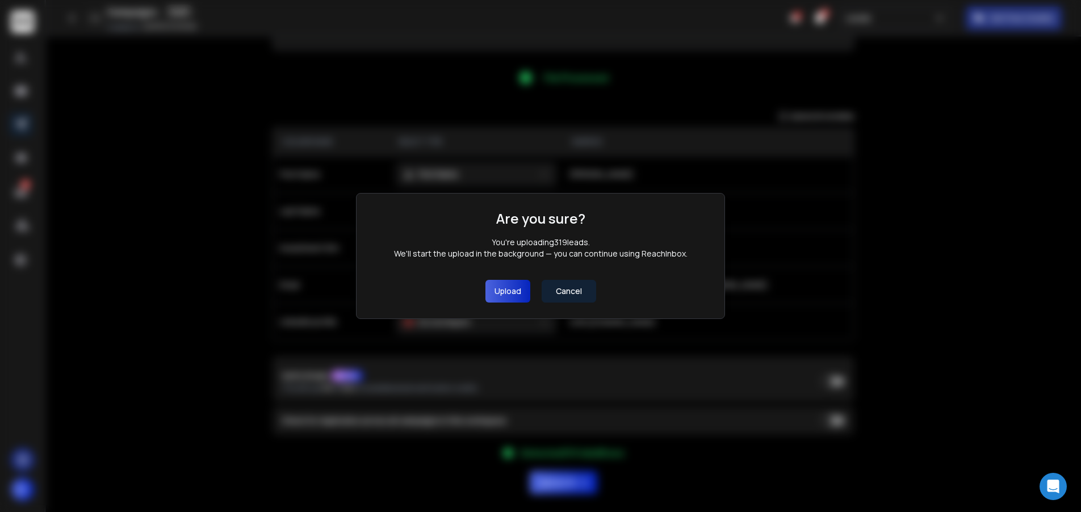
click at [505, 293] on button "Upload" at bounding box center [508, 291] width 45 height 23
